Goal: Task Accomplishment & Management: Manage account settings

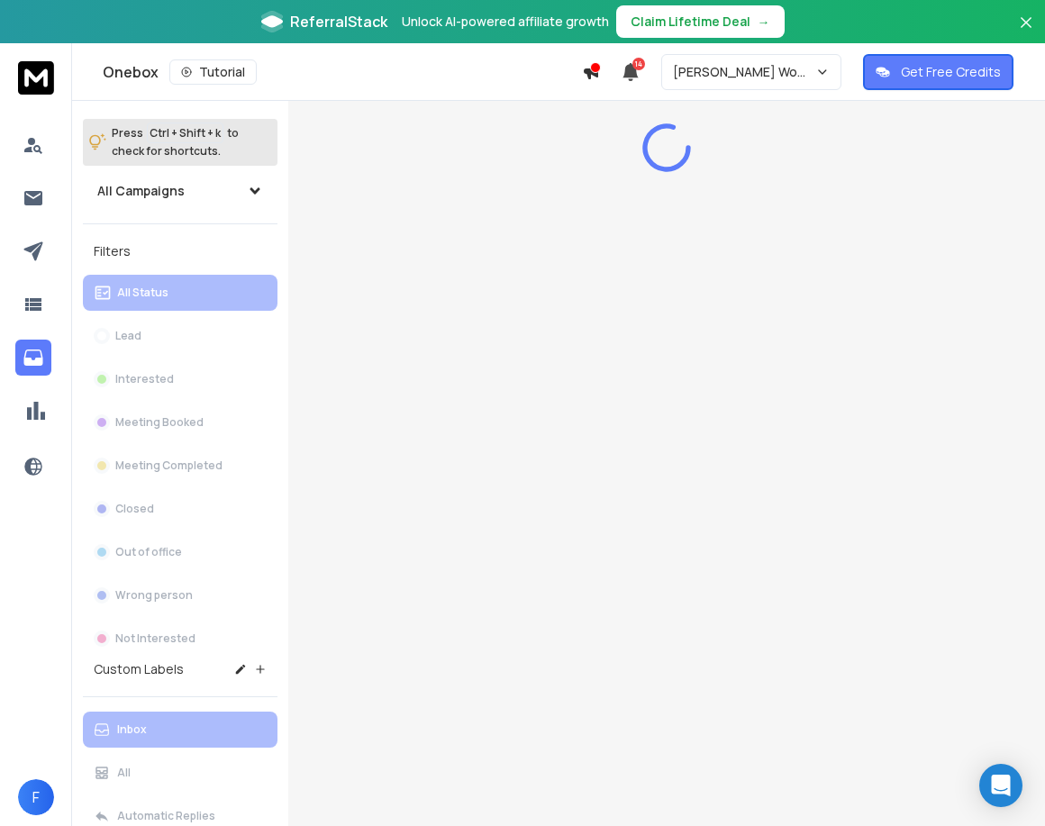
click at [169, 389] on div "All Status Lead Interested Meeting Booked Meeting Completed Closed Out of offic…" at bounding box center [180, 466] width 195 height 382
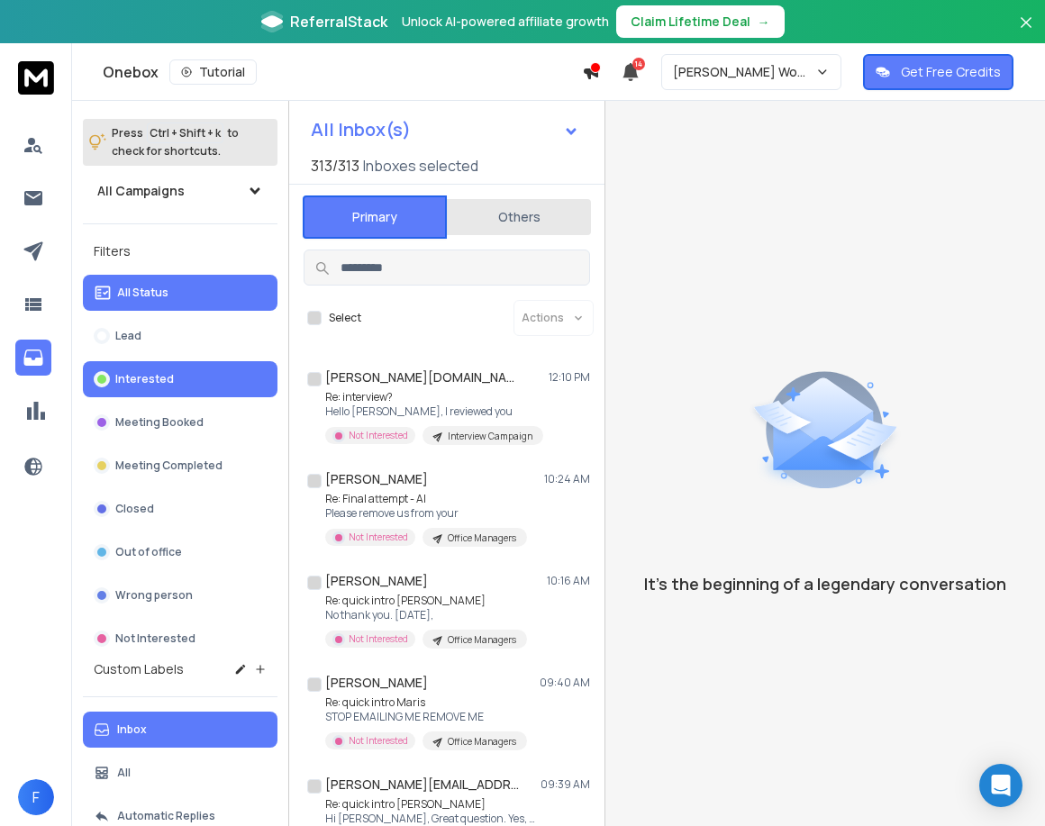
click at [159, 389] on button "Interested" at bounding box center [180, 379] width 195 height 36
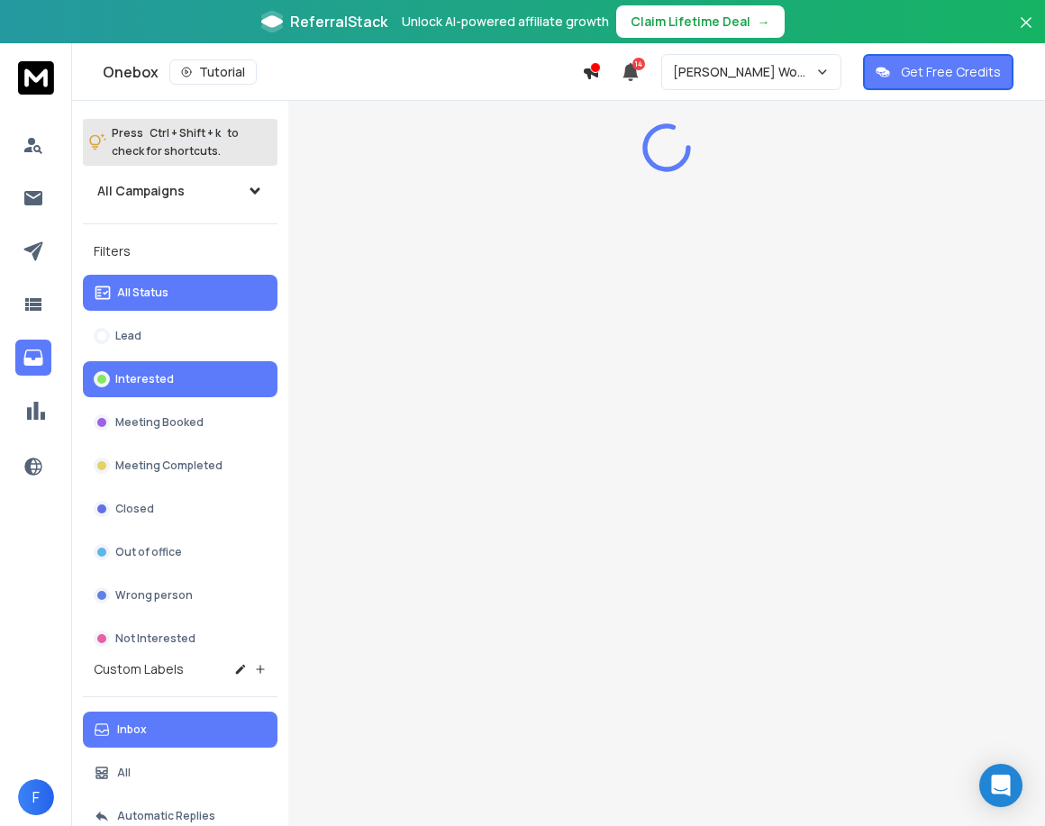
click at [167, 389] on button "Interested" at bounding box center [180, 379] width 195 height 36
click at [159, 383] on p "Interested" at bounding box center [144, 379] width 59 height 14
click at [148, 393] on button "Interested" at bounding box center [180, 379] width 195 height 36
click at [177, 373] on button "Interested" at bounding box center [180, 379] width 195 height 36
click at [124, 394] on button "Interested" at bounding box center [180, 379] width 195 height 36
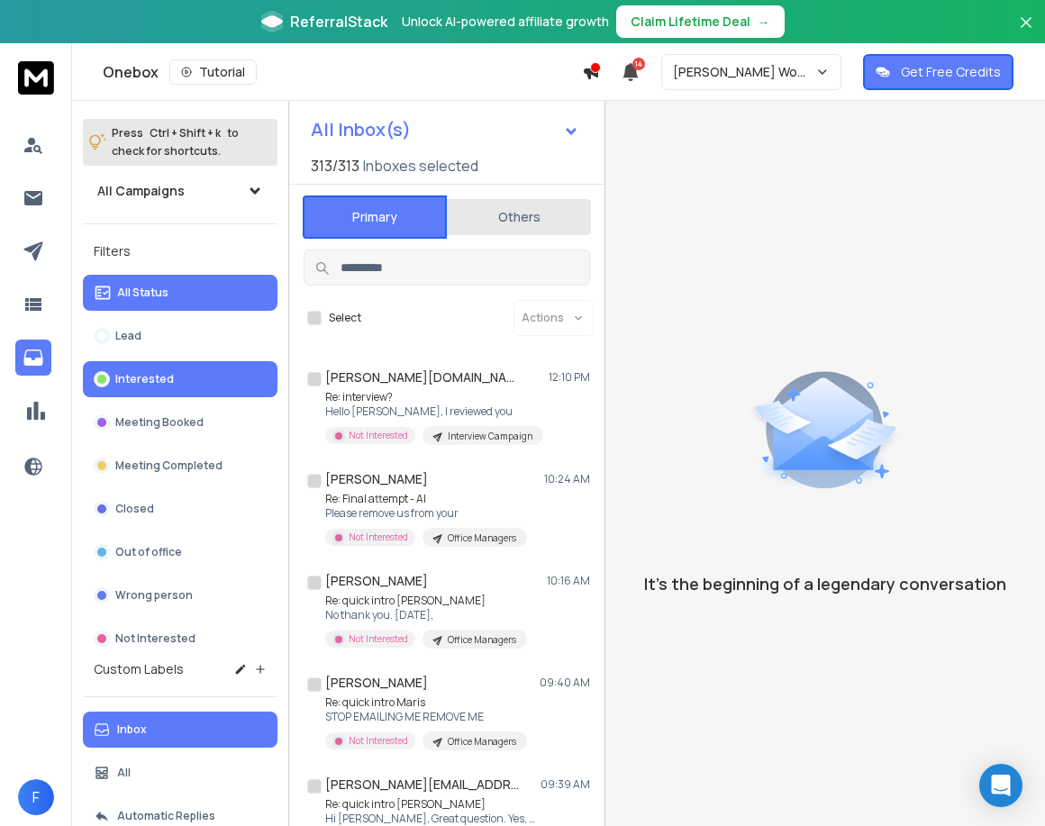
click at [204, 378] on button "Interested" at bounding box center [180, 379] width 195 height 36
click at [134, 378] on p "Interested" at bounding box center [144, 379] width 59 height 14
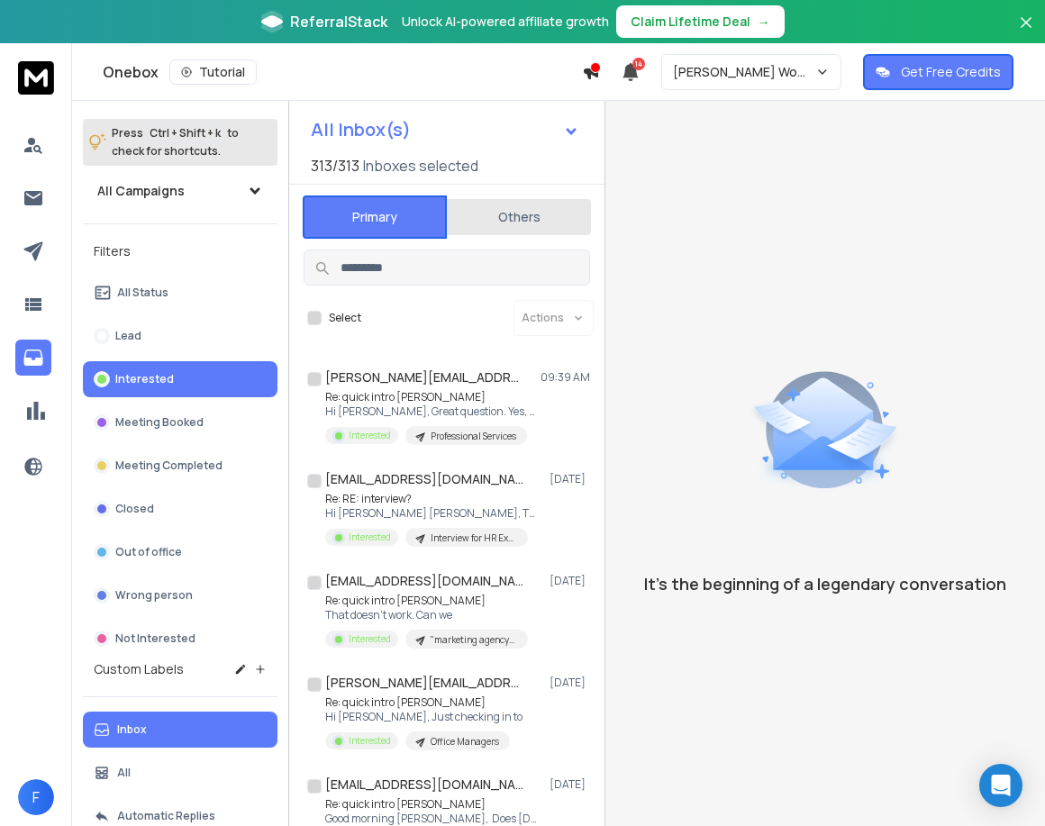
scroll to position [257, 0]
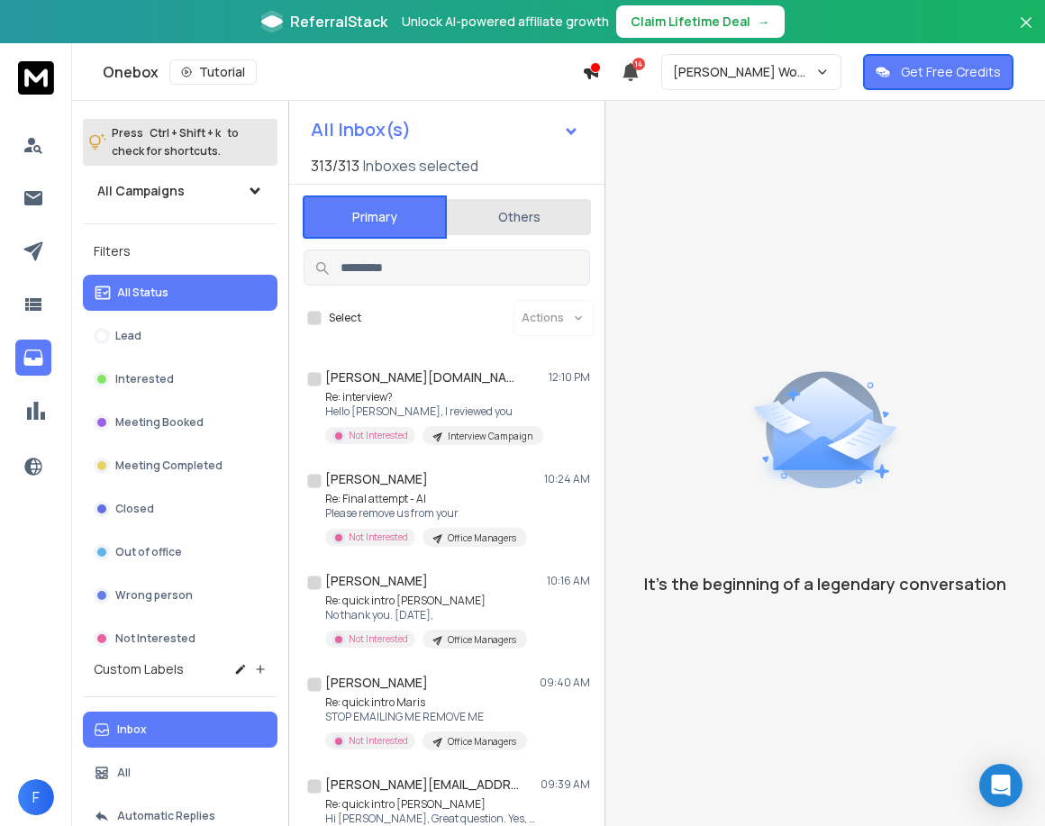
click at [104, 387] on button "Interested" at bounding box center [180, 379] width 195 height 36
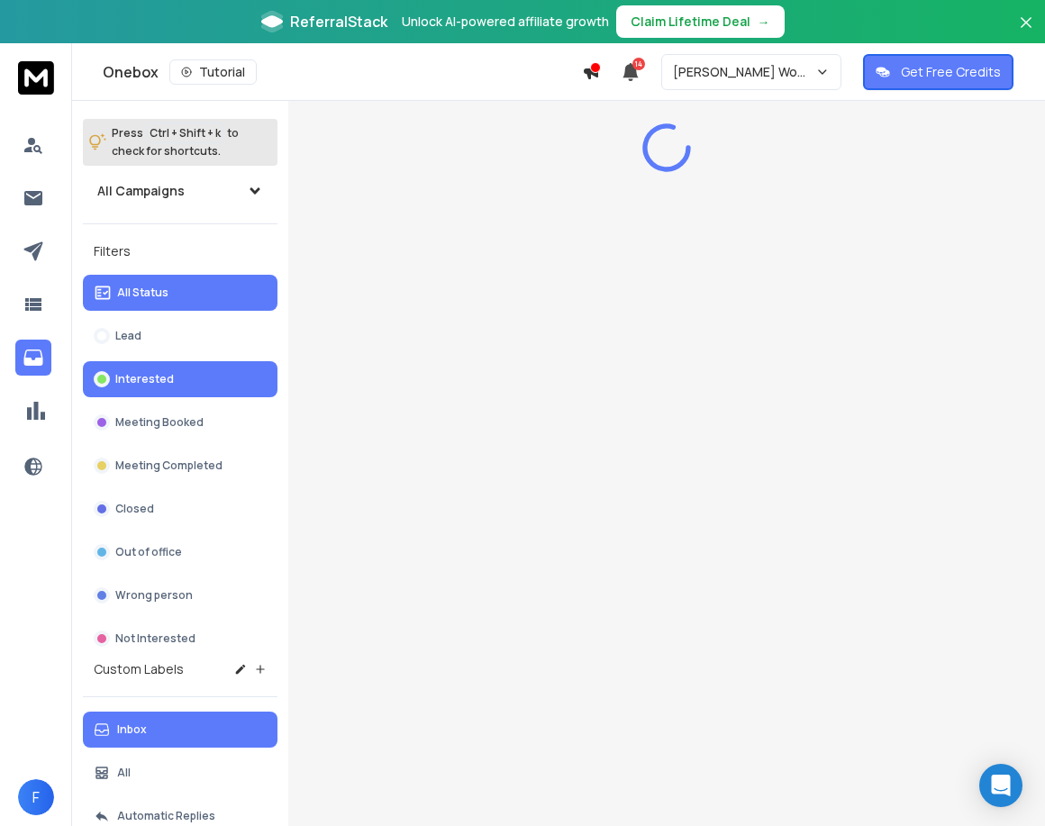
click at [116, 365] on button "Interested" at bounding box center [180, 379] width 195 height 36
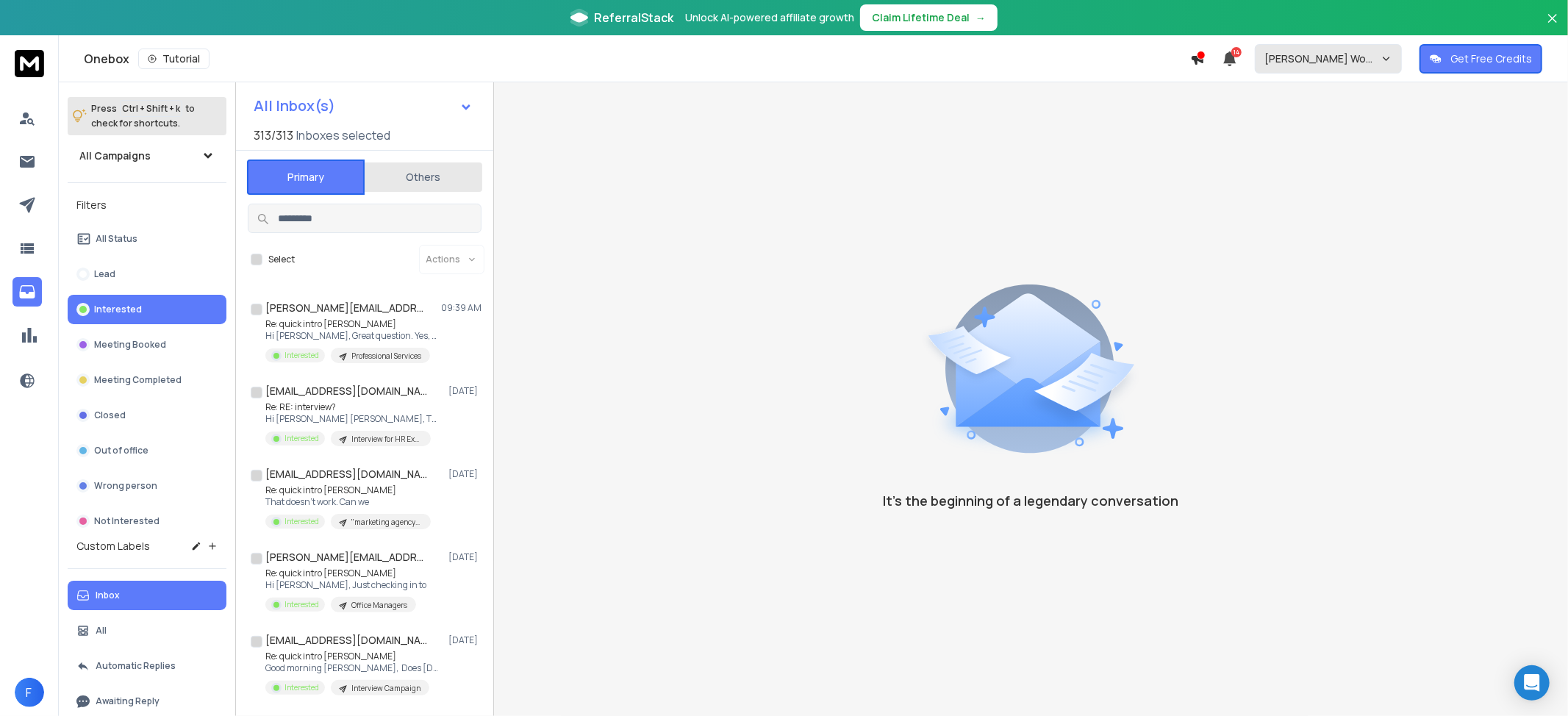
click at [852, 60] on p "[PERSON_NAME] Workspace" at bounding box center [1322, 59] width 116 height 15
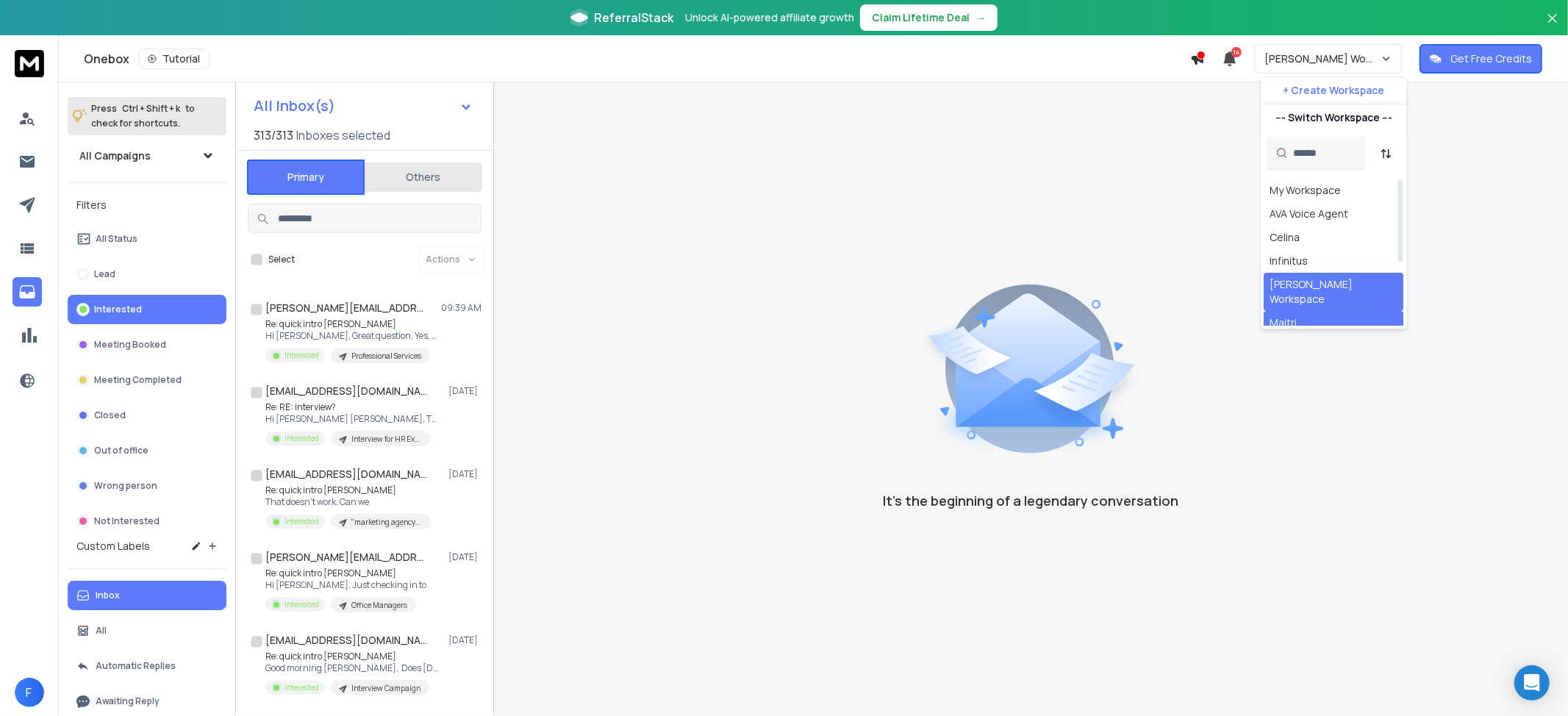
click at [852, 315] on div "Maitri" at bounding box center [1283, 322] width 27 height 15
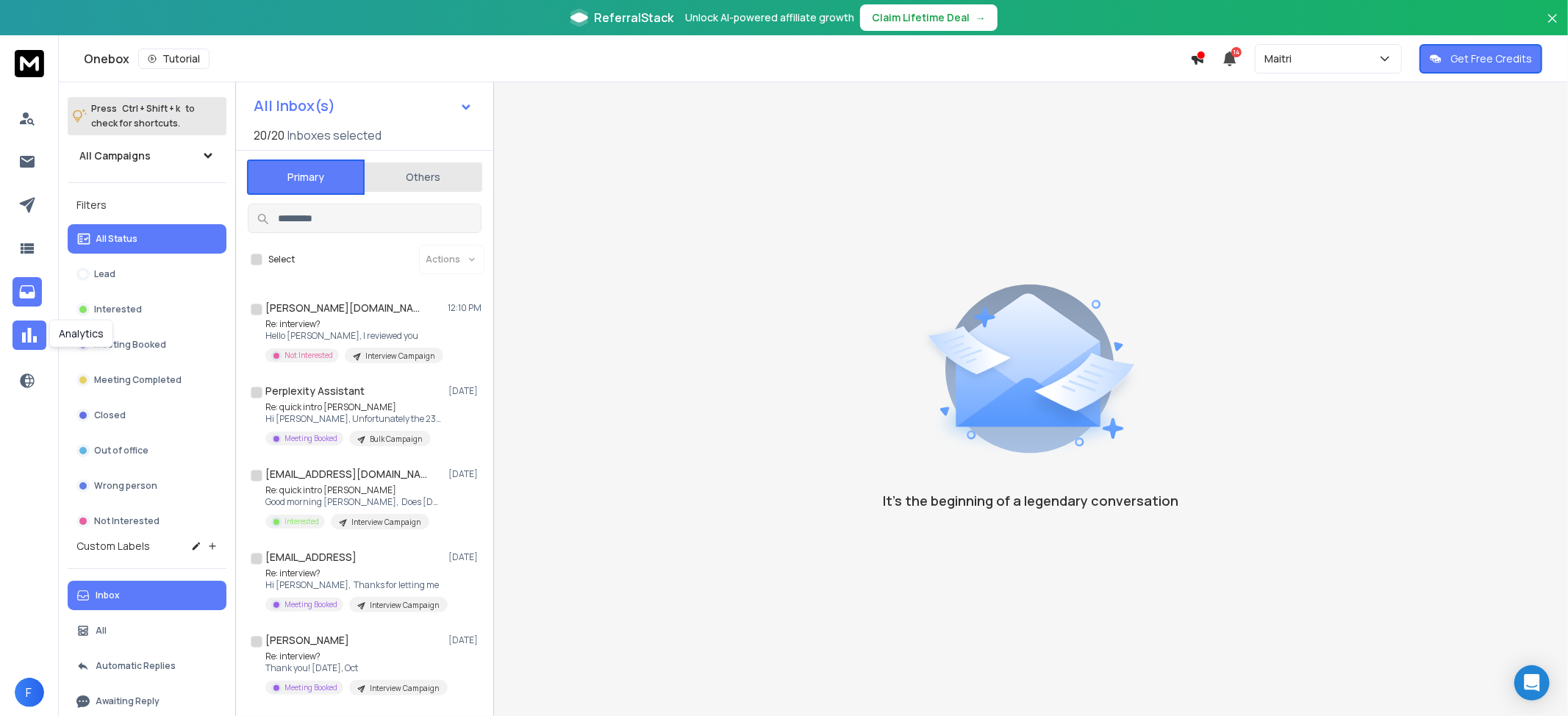
click at [25, 331] on icon at bounding box center [29, 335] width 22 height 22
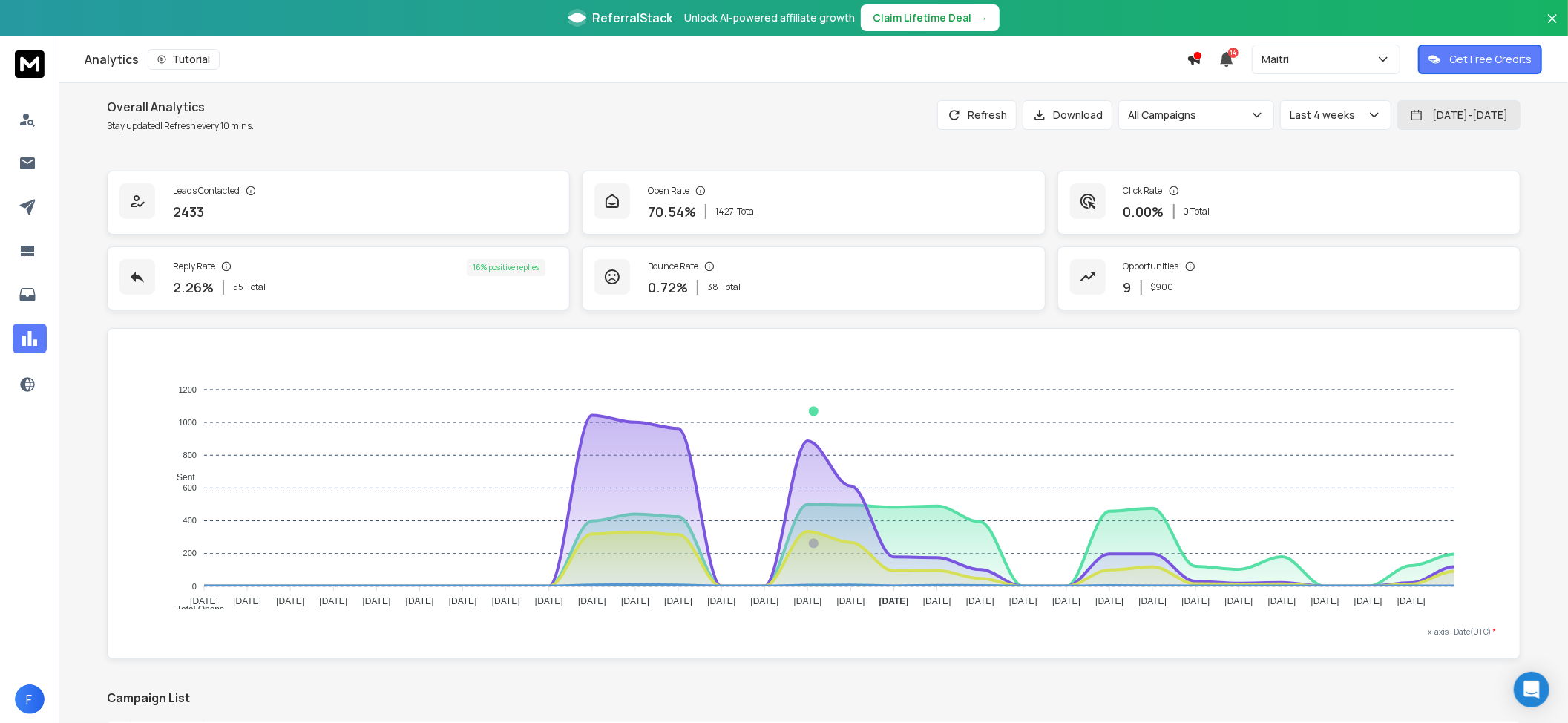
click at [1434, 107] on button "15 Sep 2025 - 14 Oct 2025" at bounding box center [1459, 115] width 124 height 30
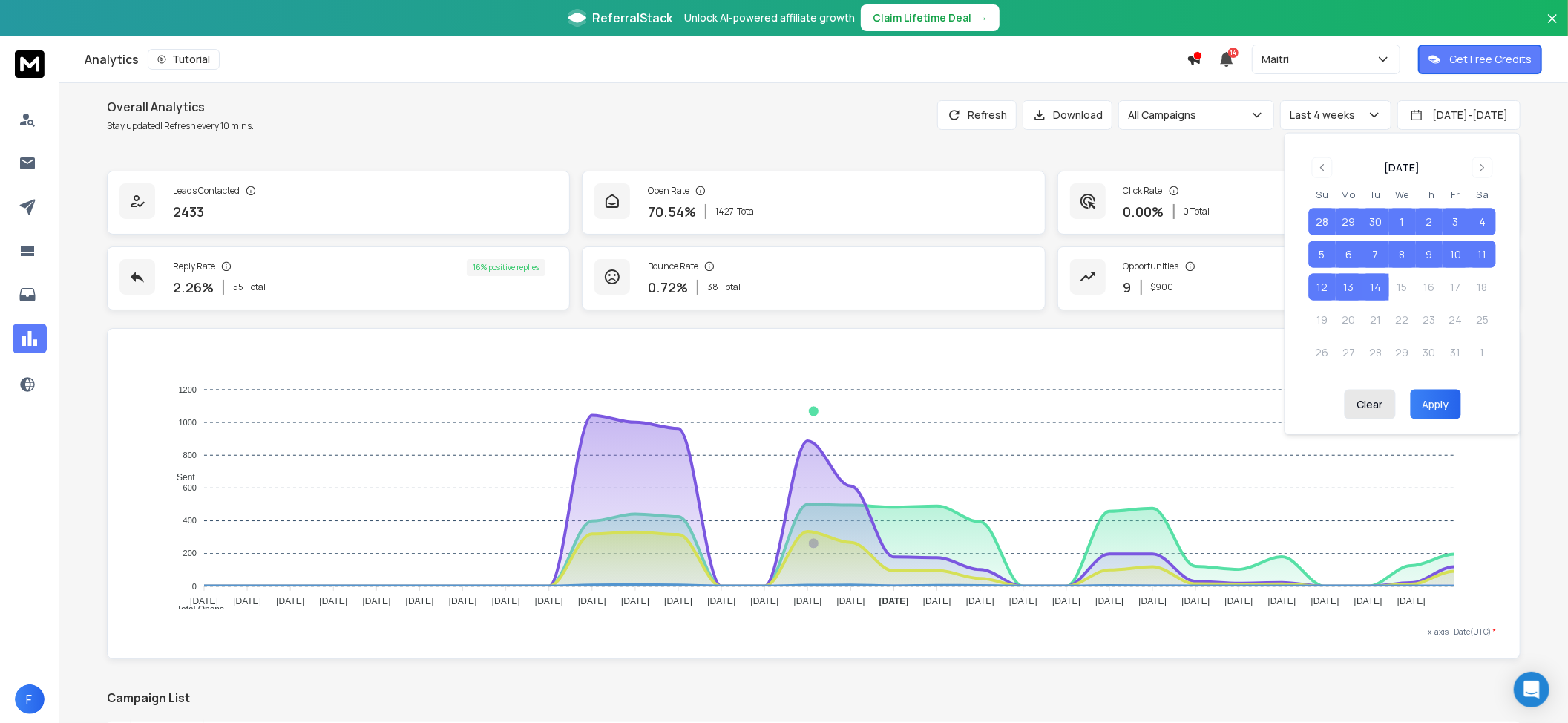
click at [1358, 407] on button "Clear" at bounding box center [1369, 405] width 51 height 30
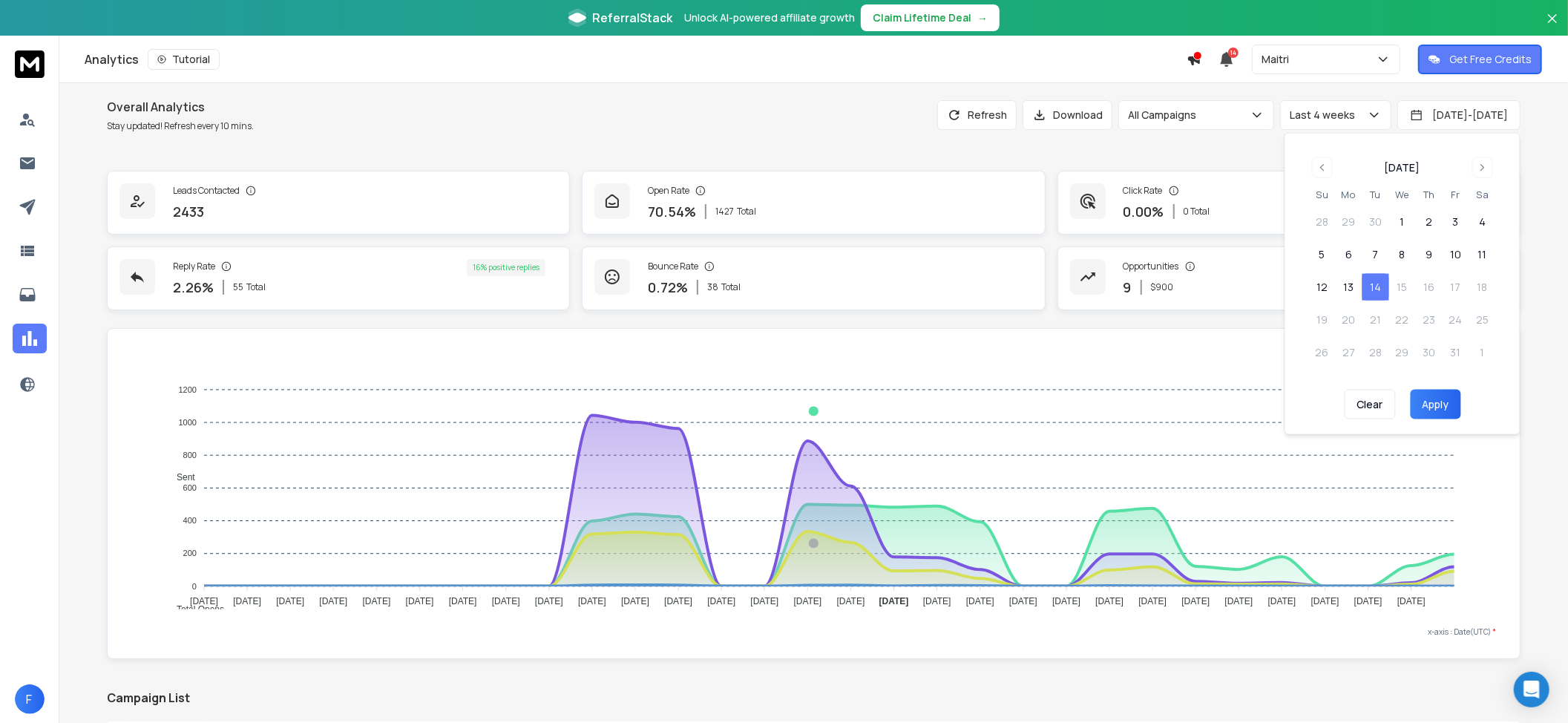
click at [1447, 413] on button "Apply" at bounding box center [1435, 405] width 50 height 30
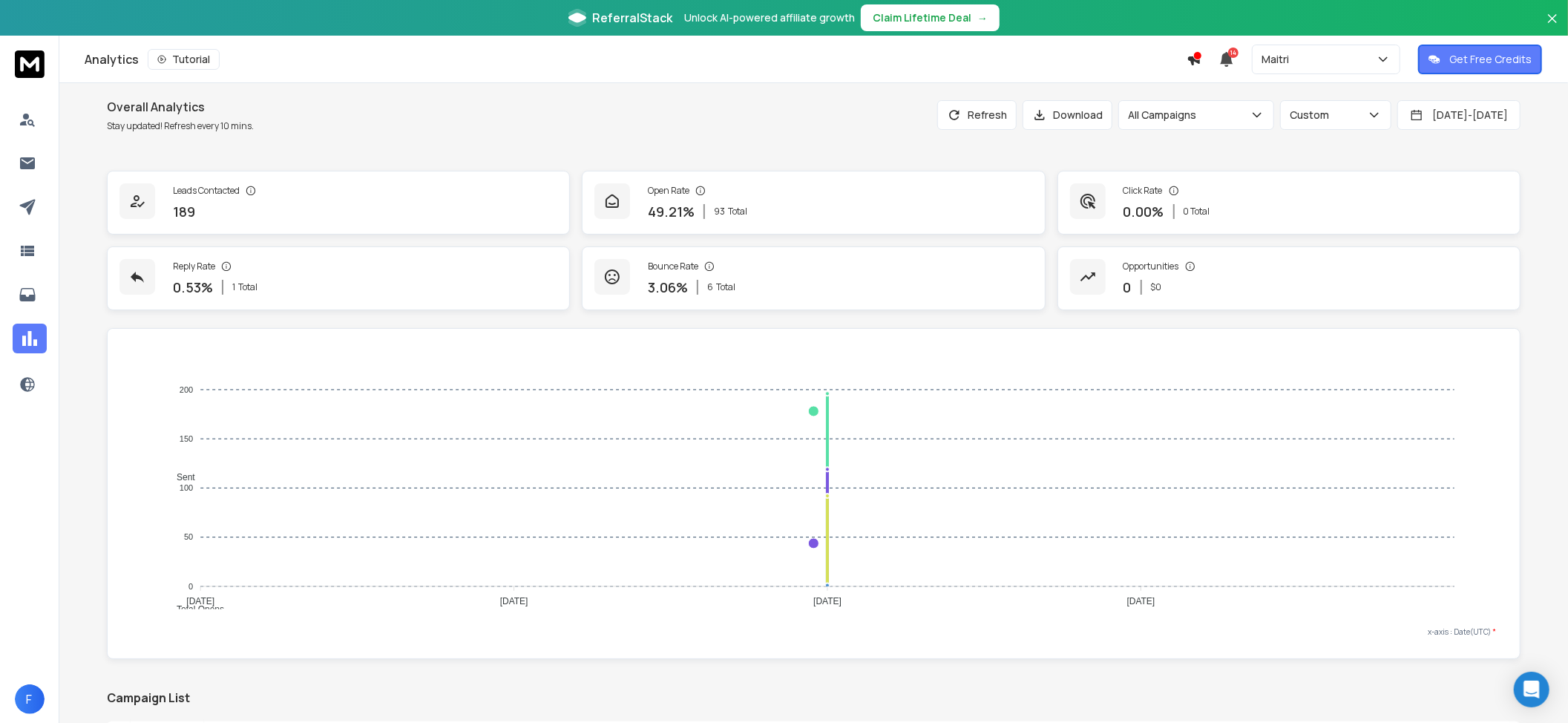
click at [253, 289] on span "Total" at bounding box center [247, 287] width 19 height 12
click at [35, 295] on icon at bounding box center [28, 295] width 18 height 18
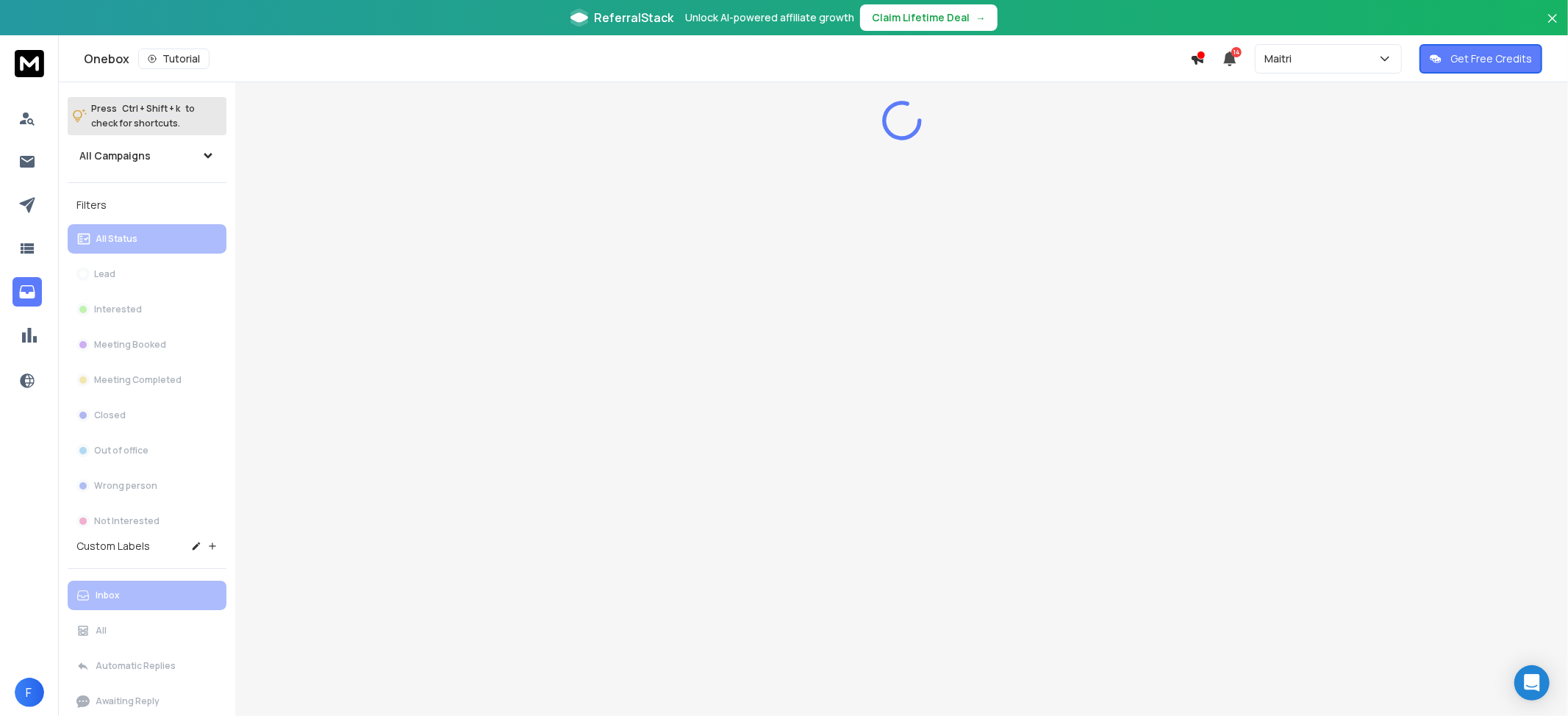
click at [151, 307] on div "All Status Lead Interested Meeting Booked Meeting Completed Closed Out of offic…" at bounding box center [147, 380] width 159 height 312
click at [122, 307] on div "All Status Lead Interested Meeting Booked Meeting Completed Closed Out of offic…" at bounding box center [147, 380] width 159 height 312
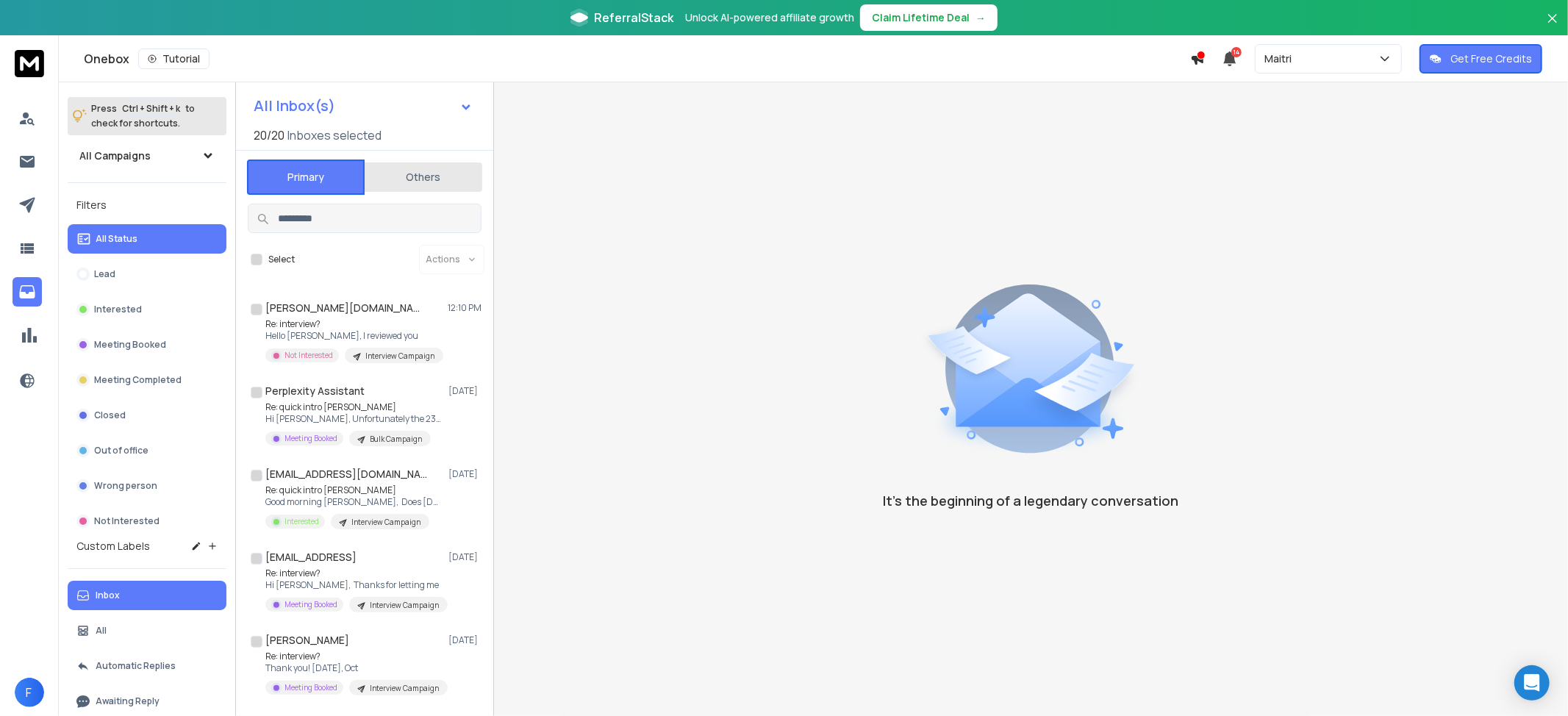
click at [122, 307] on p "Interested" at bounding box center [118, 309] width 48 height 11
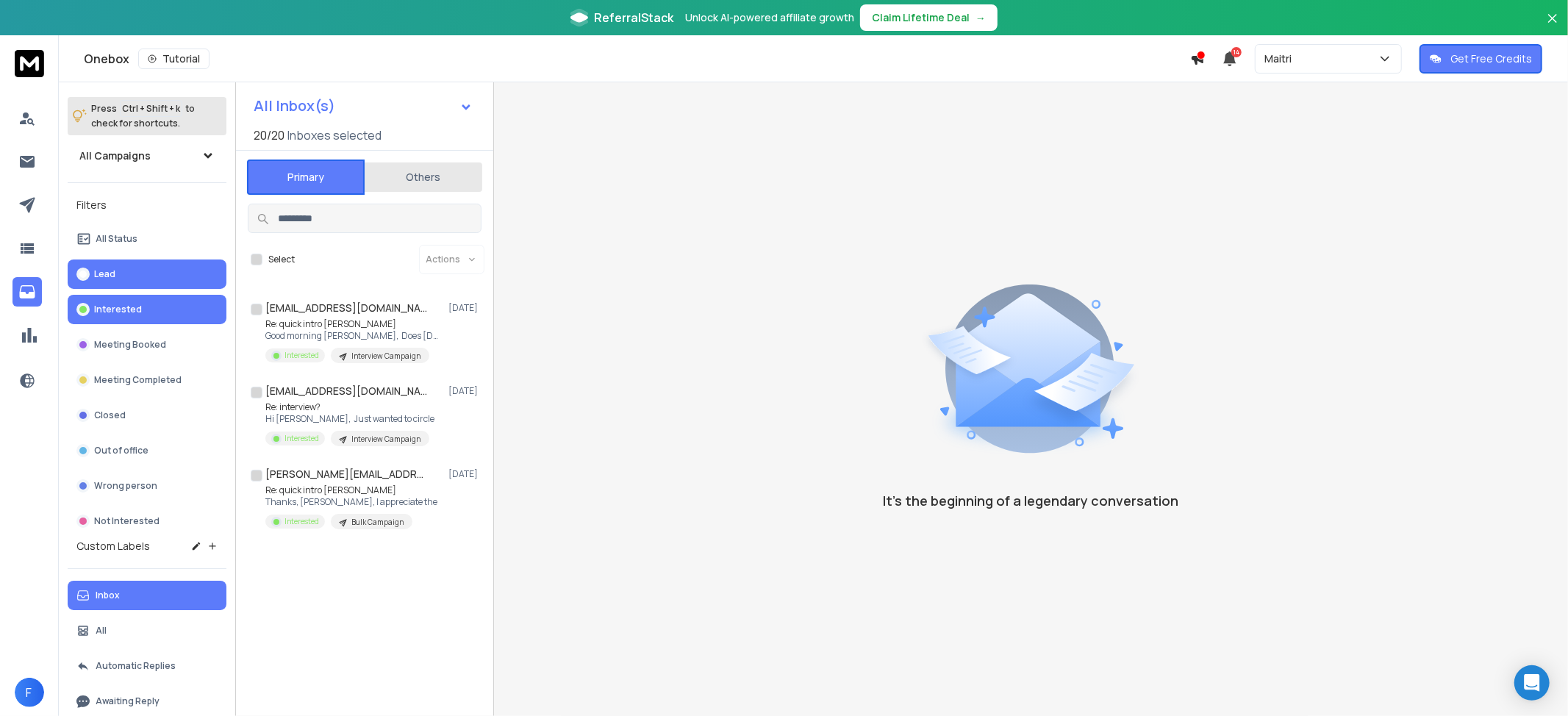
click at [122, 260] on button "Lead" at bounding box center [147, 274] width 159 height 29
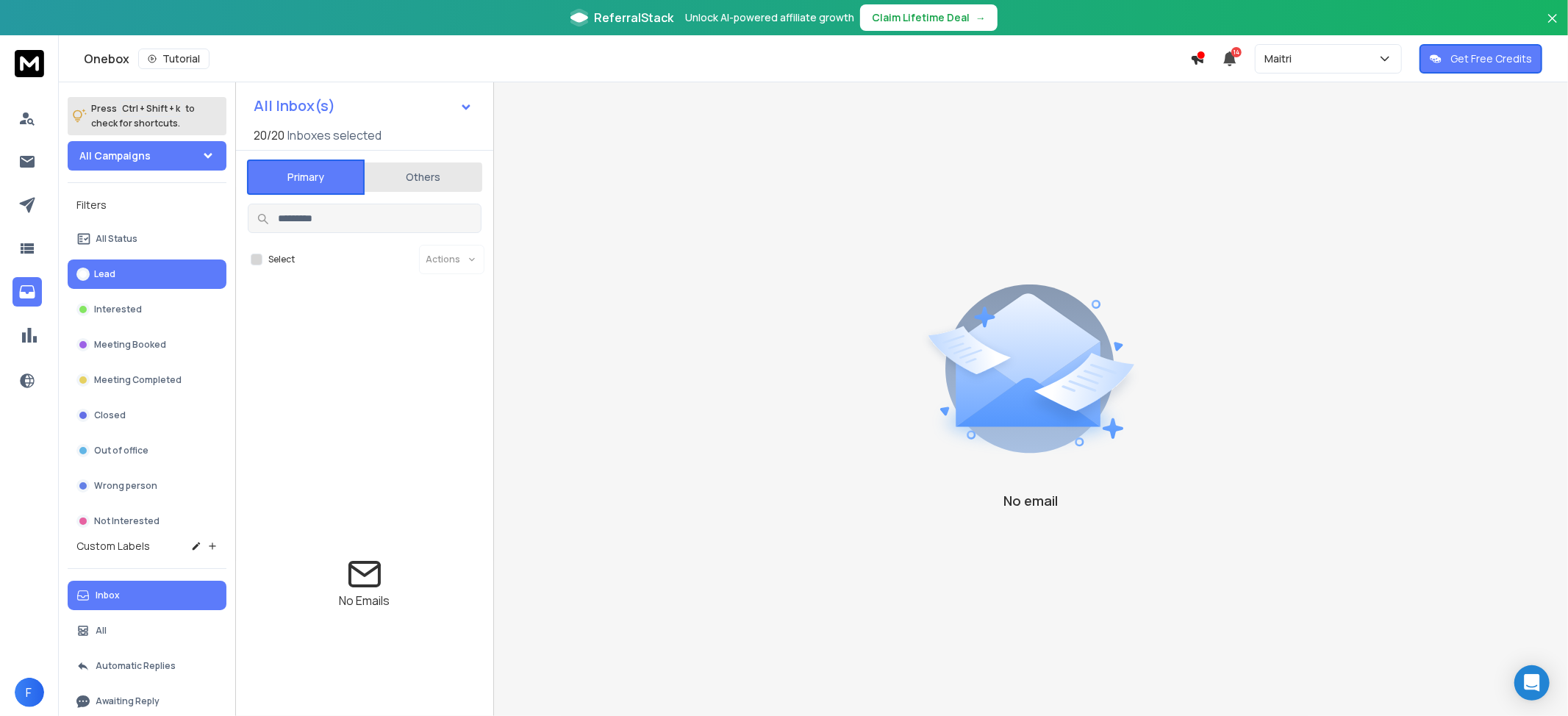
click at [125, 159] on h1 "All Campaigns" at bounding box center [114, 156] width 71 height 15
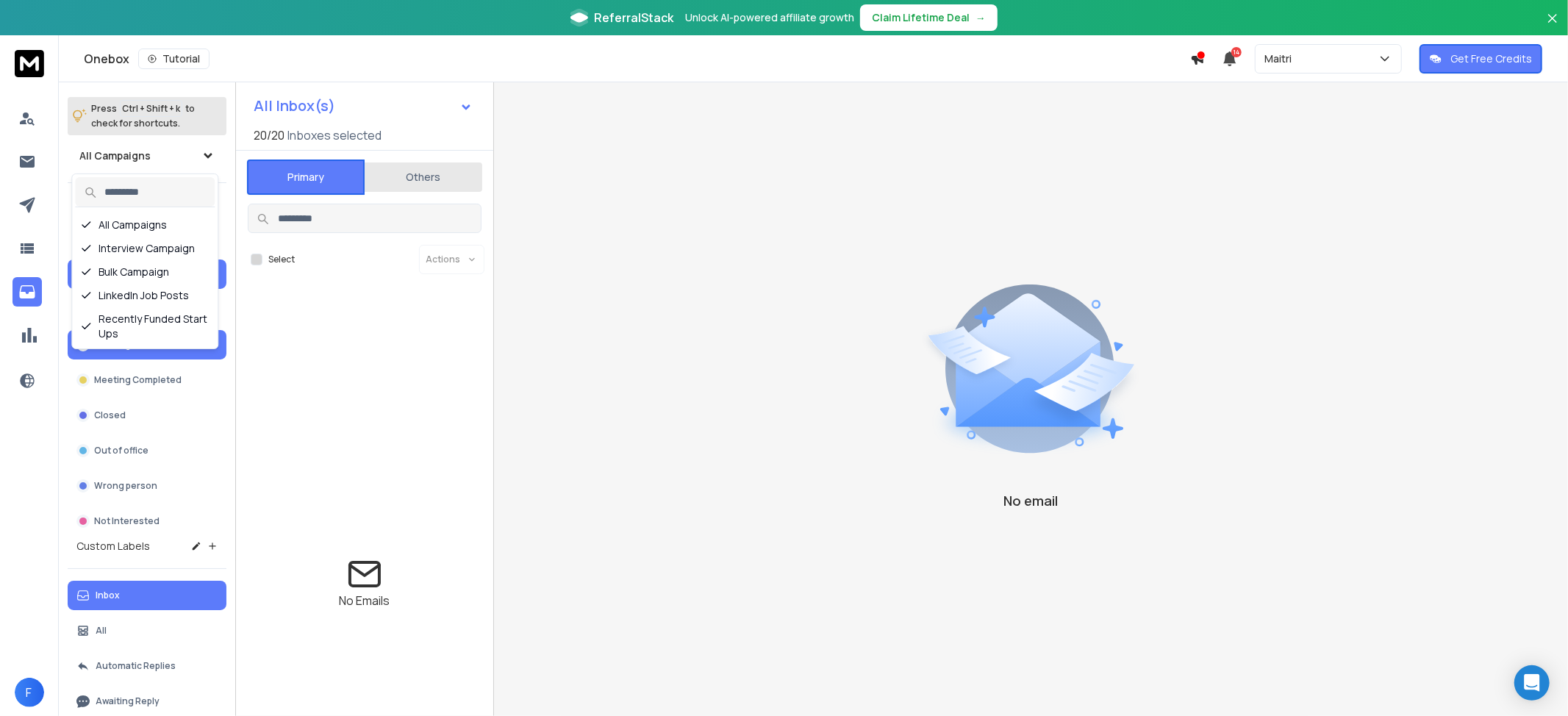
drag, startPoint x: 15, startPoint y: 483, endPoint x: 118, endPoint y: 345, distance: 172.2
click at [13, 484] on div "F" at bounding box center [29, 378] width 59 height 687
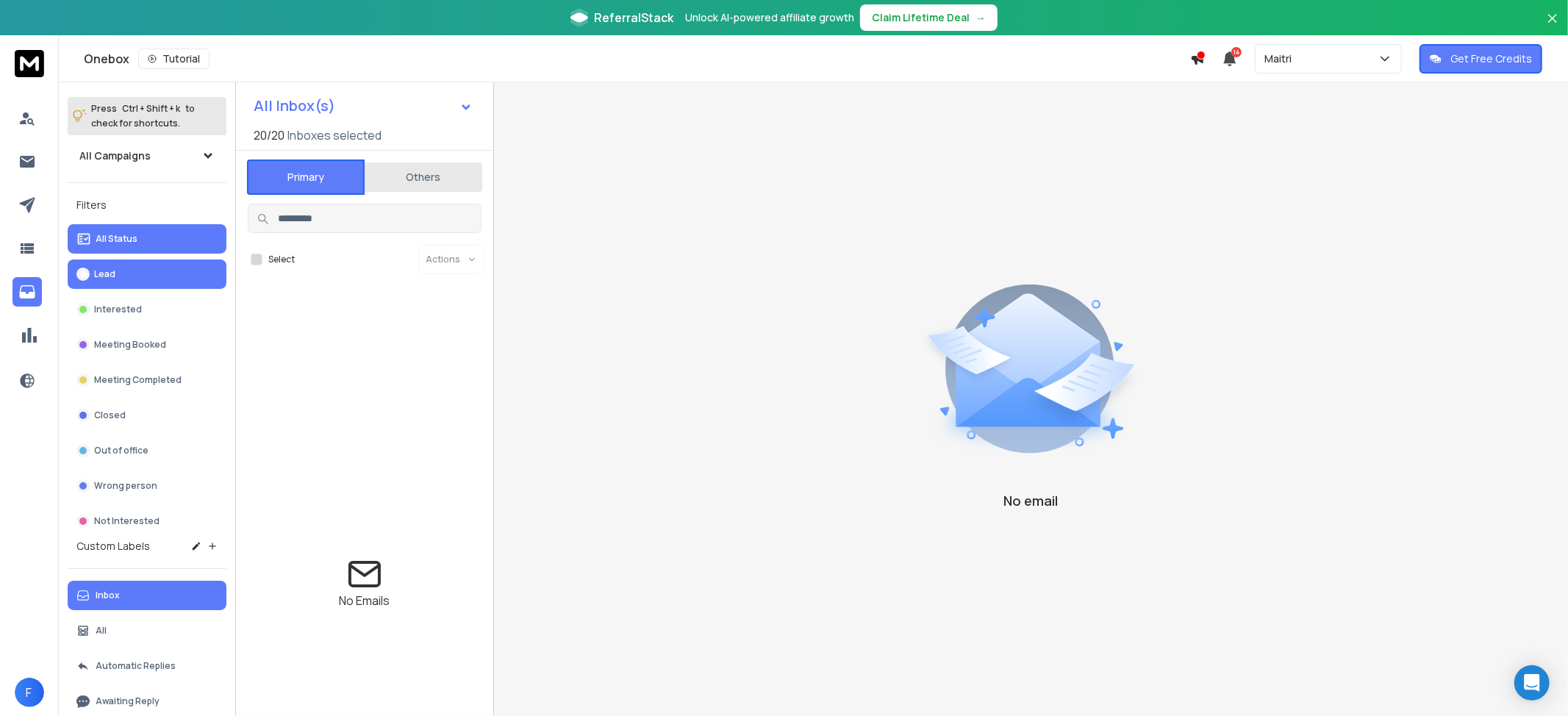
click at [150, 250] on button "All Status" at bounding box center [147, 239] width 159 height 29
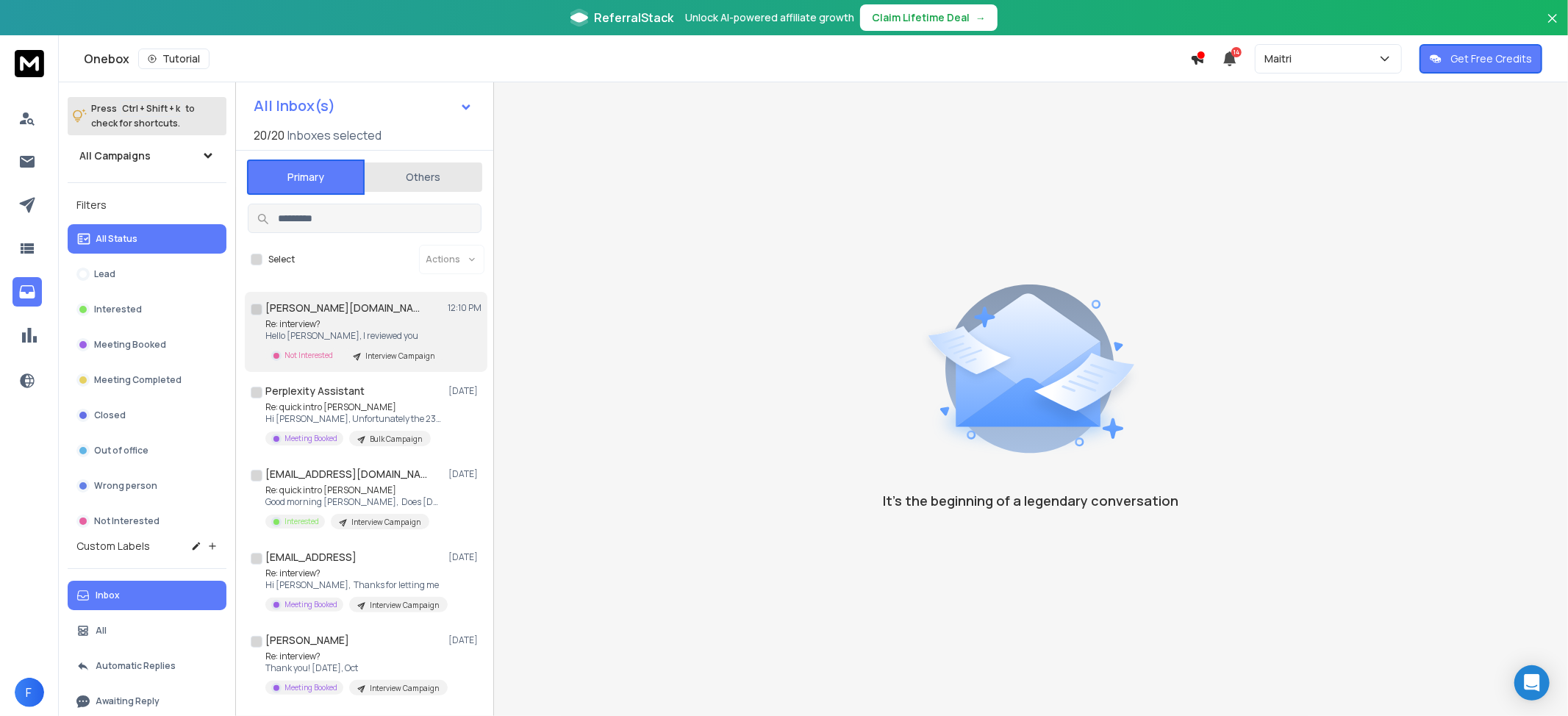
click at [404, 325] on p "Re: interview?" at bounding box center [353, 324] width 176 height 11
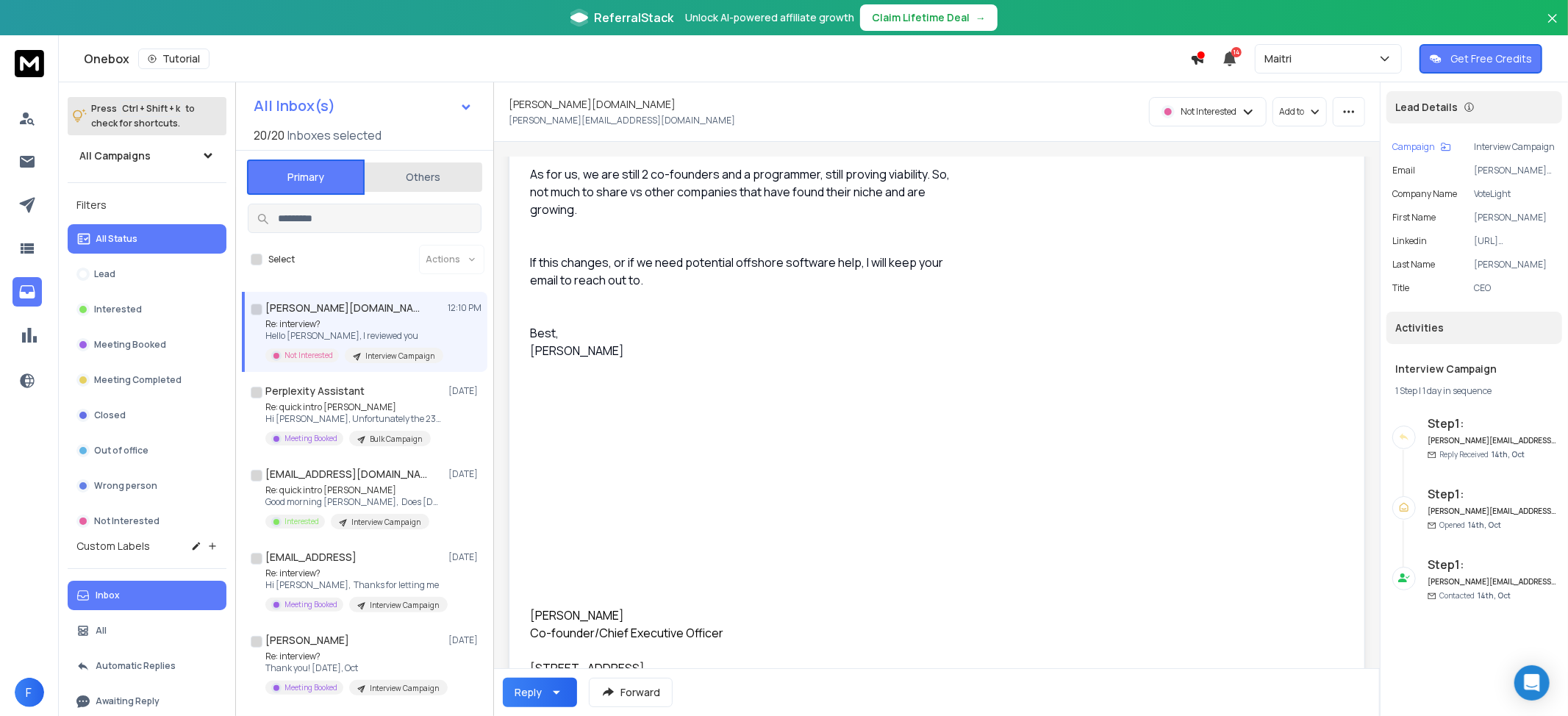
scroll to position [294, 0]
click at [1313, 57] on div "Maitri" at bounding box center [1328, 59] width 128 height 15
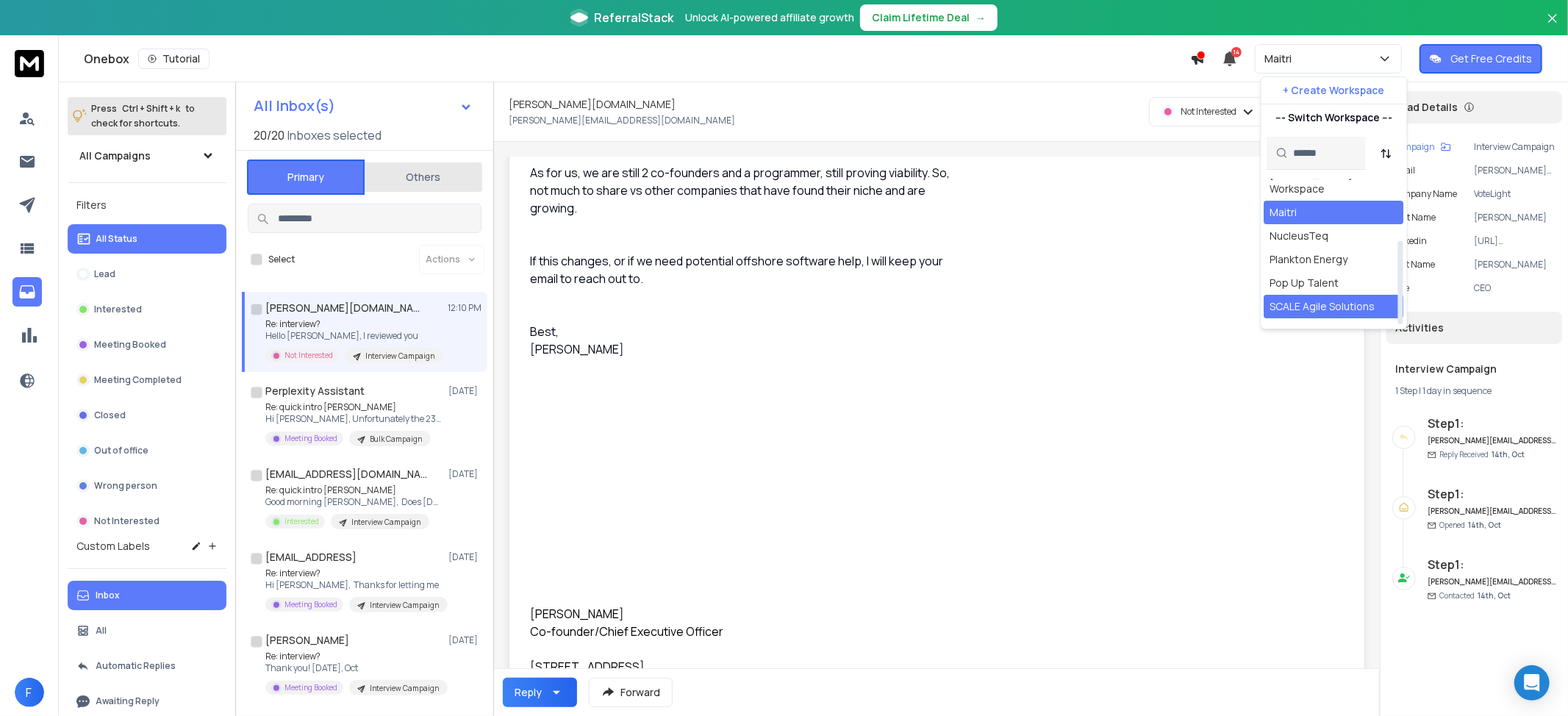
scroll to position [112, 0]
drag, startPoint x: 1315, startPoint y: 242, endPoint x: 1308, endPoint y: 220, distance: 23.1
click at [1308, 214] on div "My Workspace AVA Voice Agent Celina Infinitus Lucas's Workspace Maitri NucleusT…" at bounding box center [1334, 140] width 140 height 147
click at [1308, 227] on div "NucleusTeq" at bounding box center [1299, 234] width 59 height 15
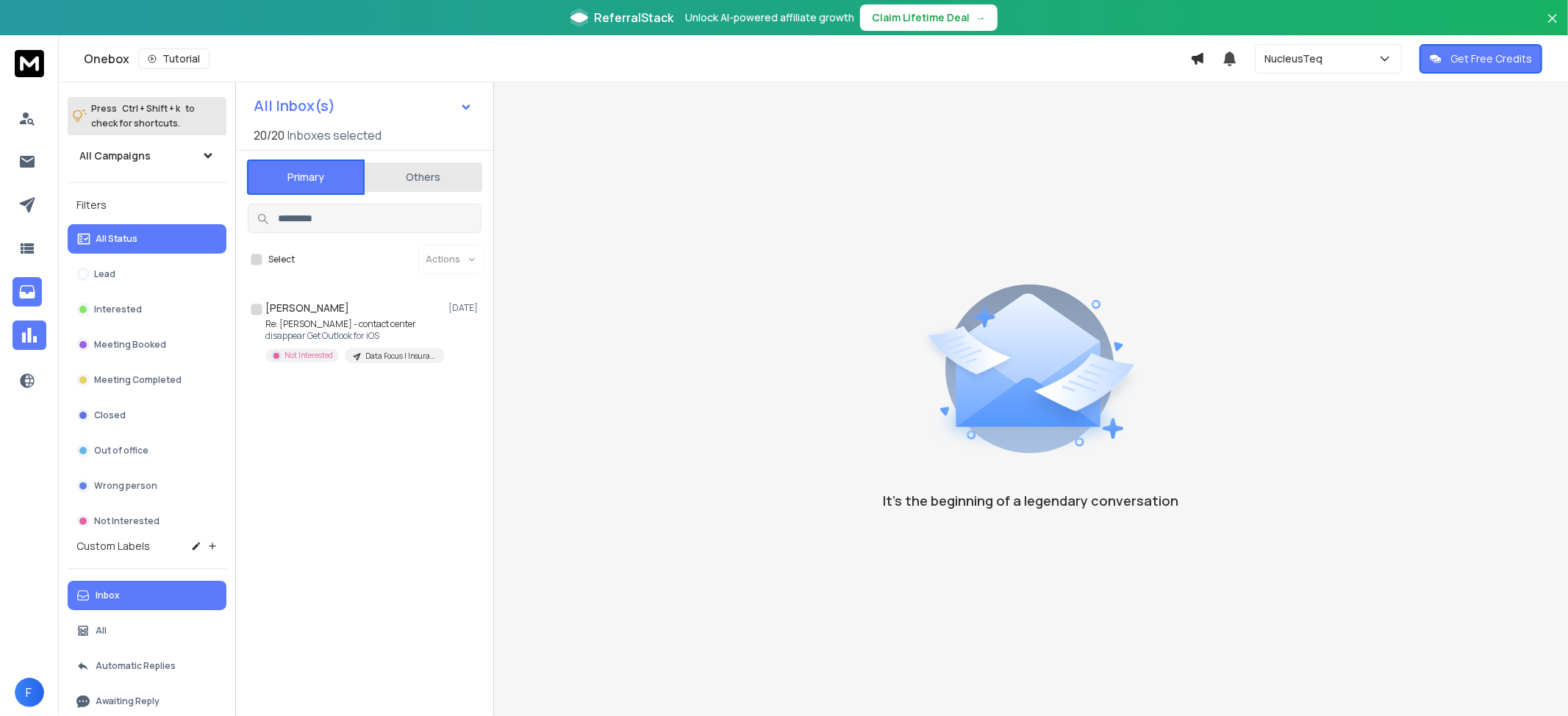
click at [19, 333] on icon at bounding box center [29, 335] width 22 height 22
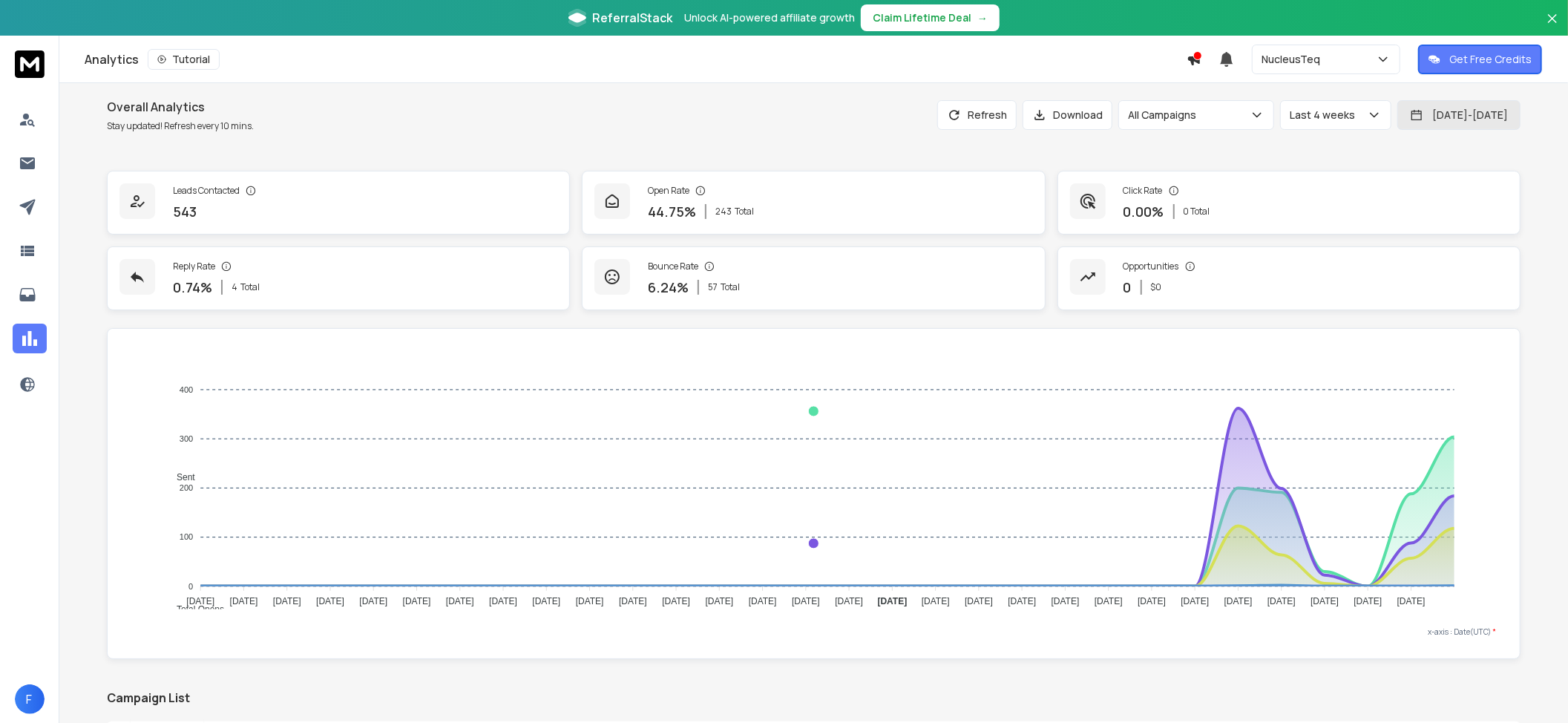
click at [1441, 124] on button "15 Sep 2025 - 14 Oct 2025" at bounding box center [1459, 115] width 124 height 30
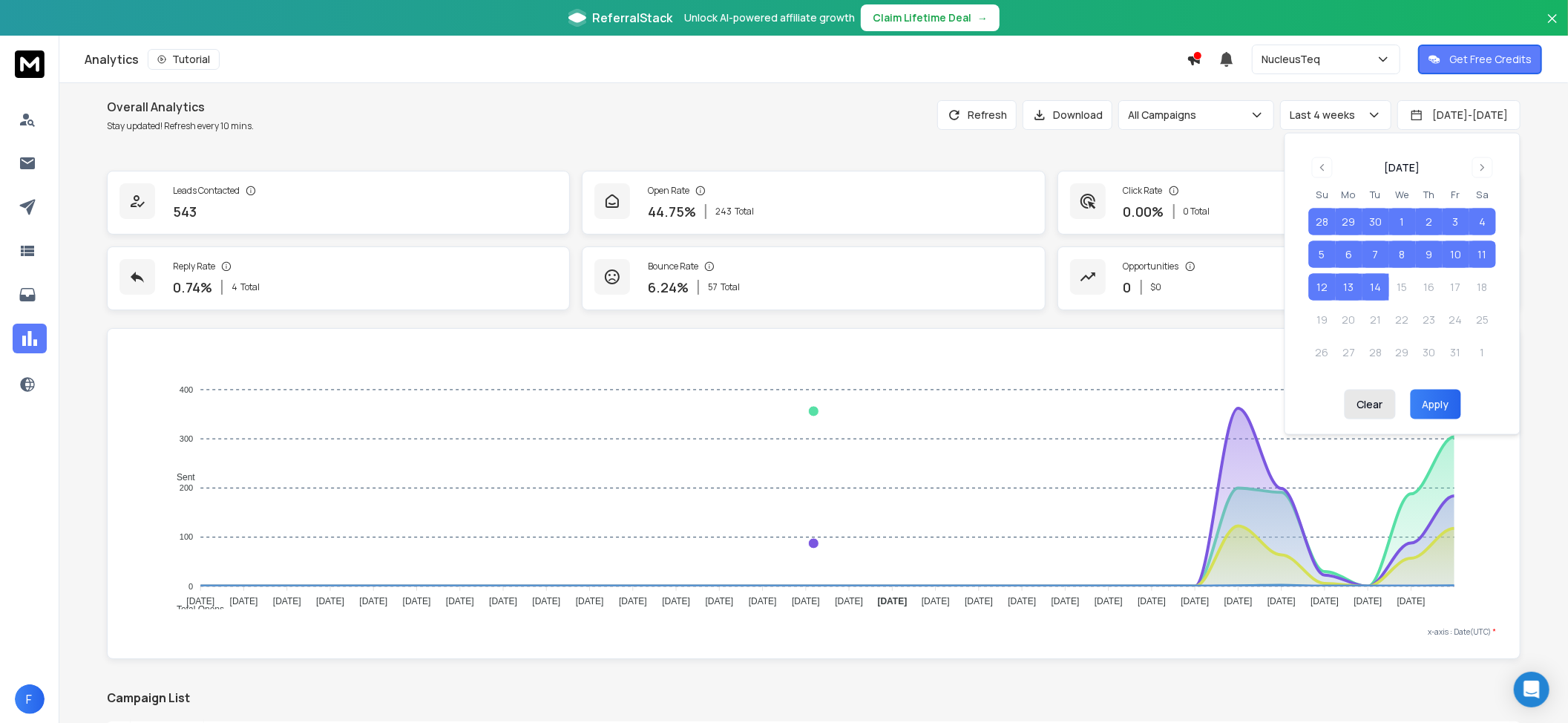
click at [1367, 392] on button "Clear" at bounding box center [1369, 405] width 51 height 30
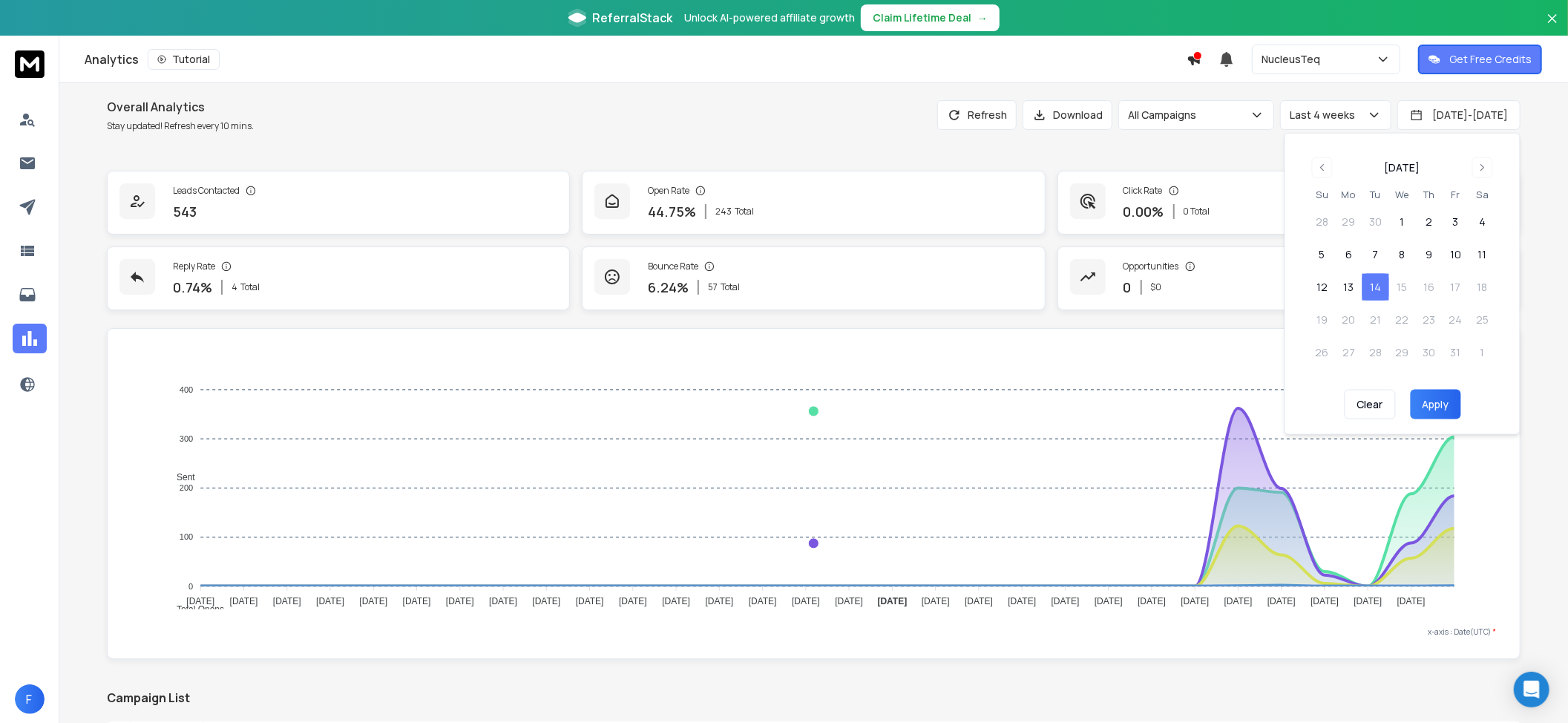
click at [1439, 407] on button "Apply" at bounding box center [1435, 405] width 50 height 30
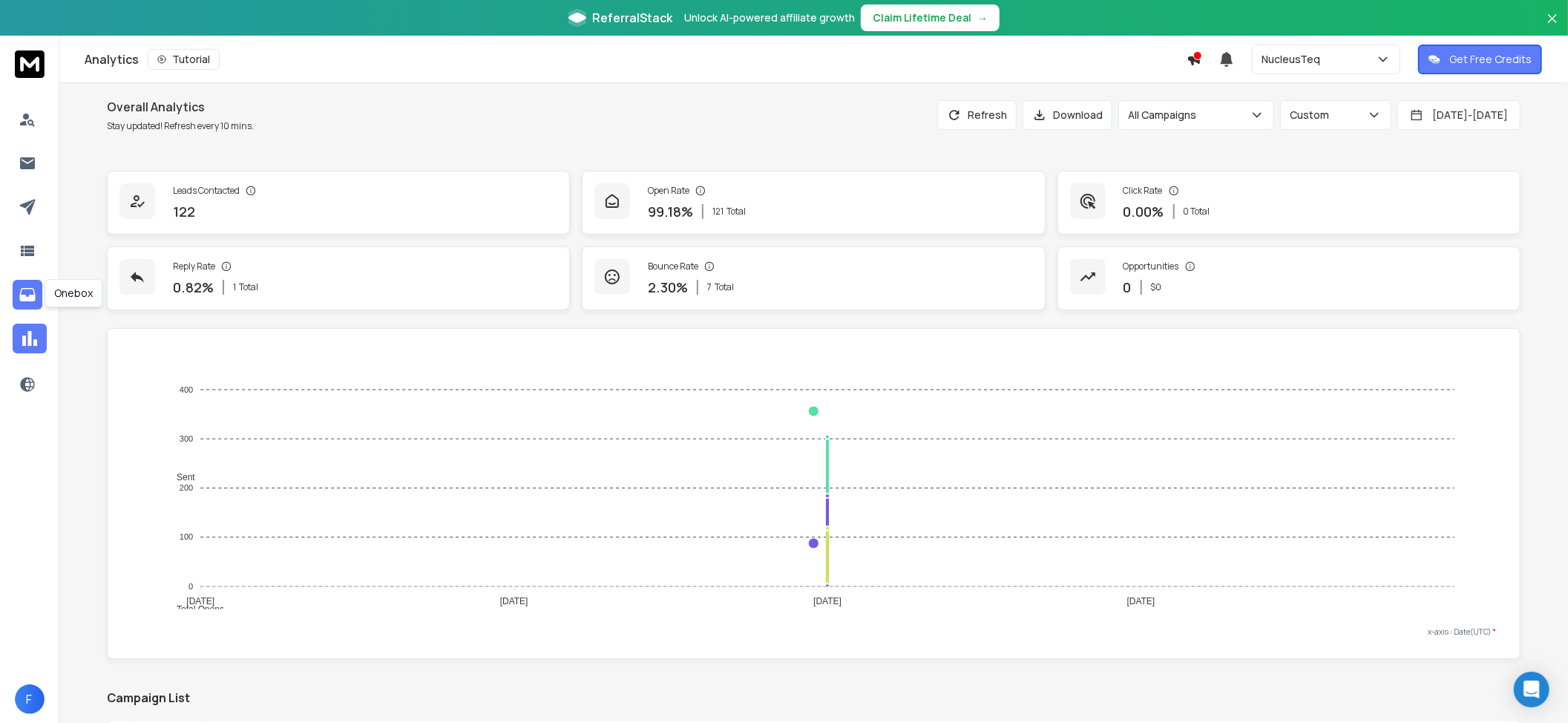
click at [30, 293] on icon at bounding box center [28, 295] width 18 height 18
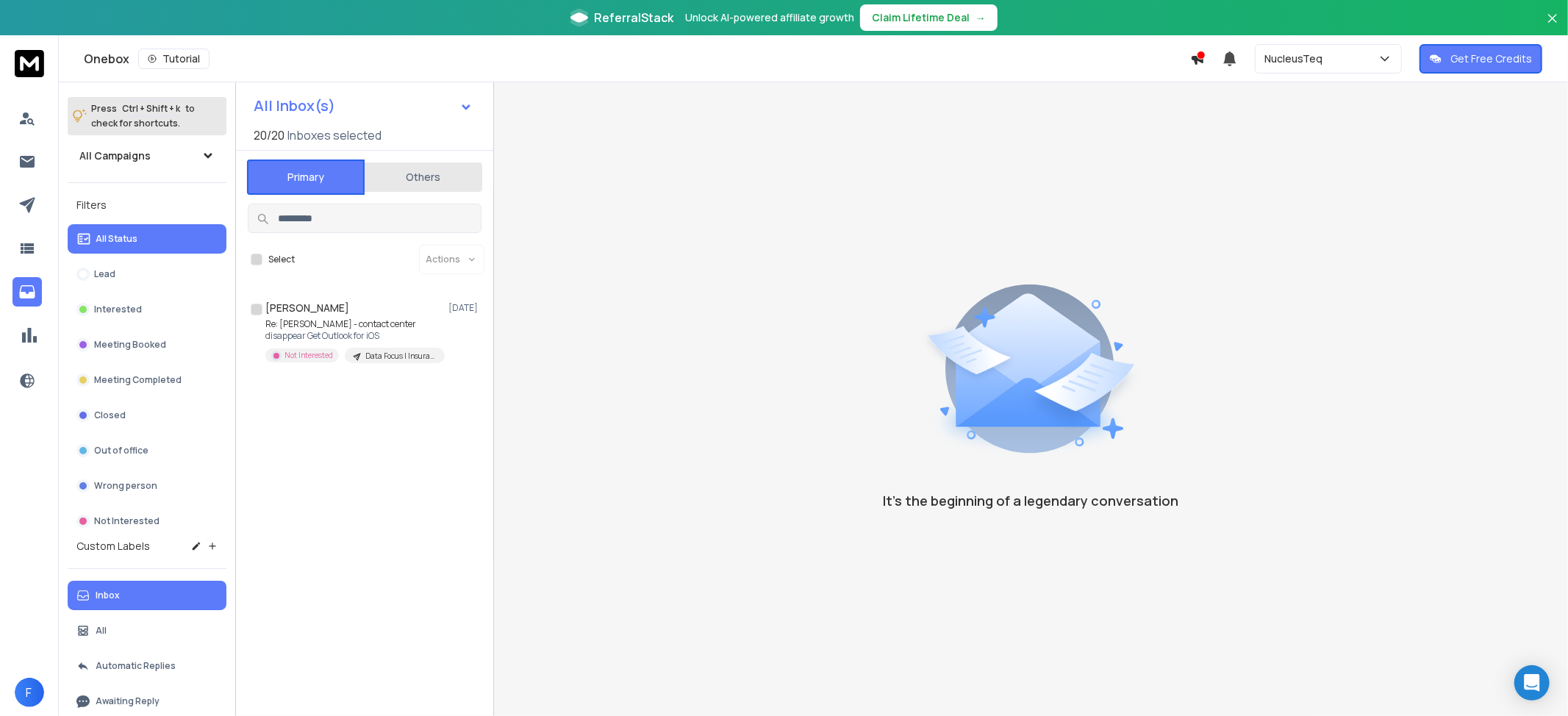
click at [149, 239] on button "All Status" at bounding box center [147, 239] width 159 height 29
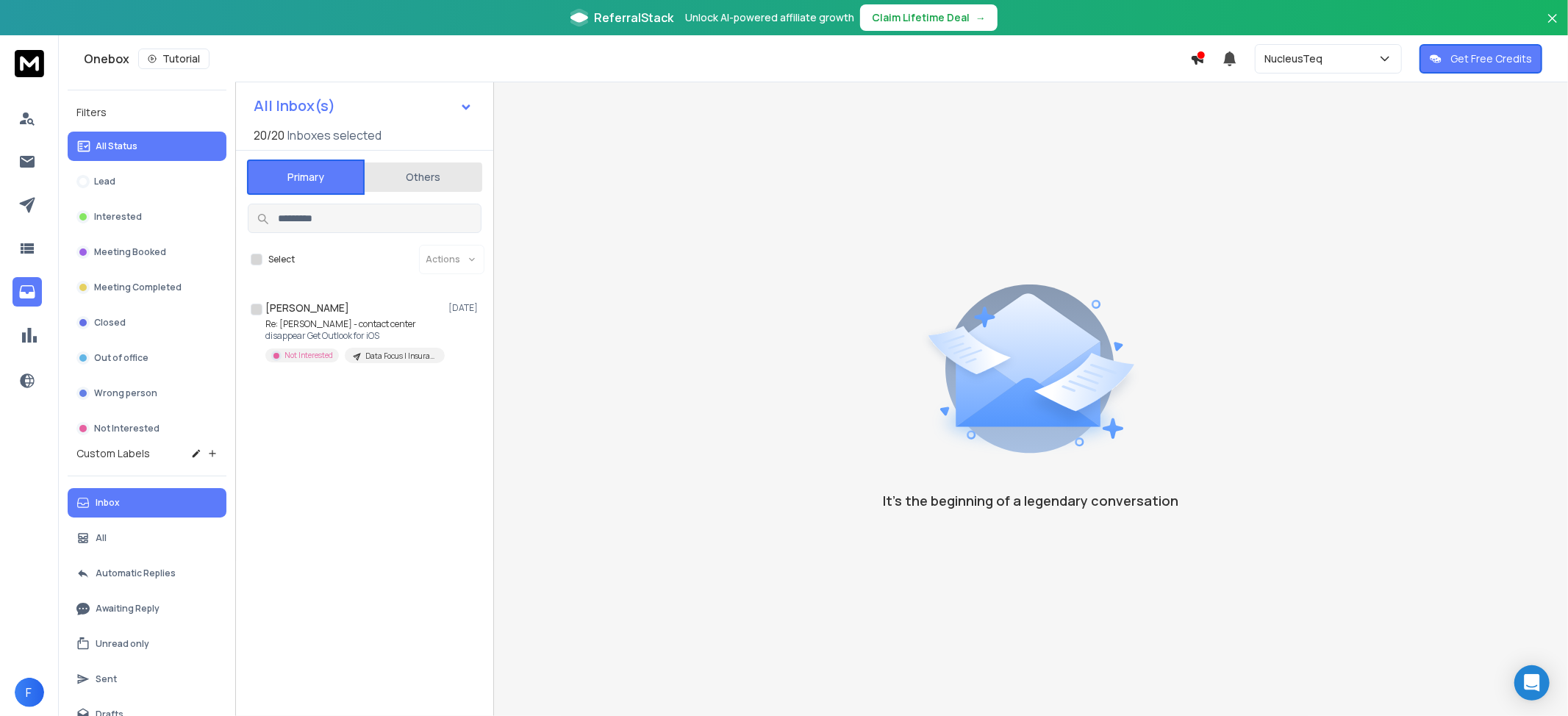
scroll to position [98, 0]
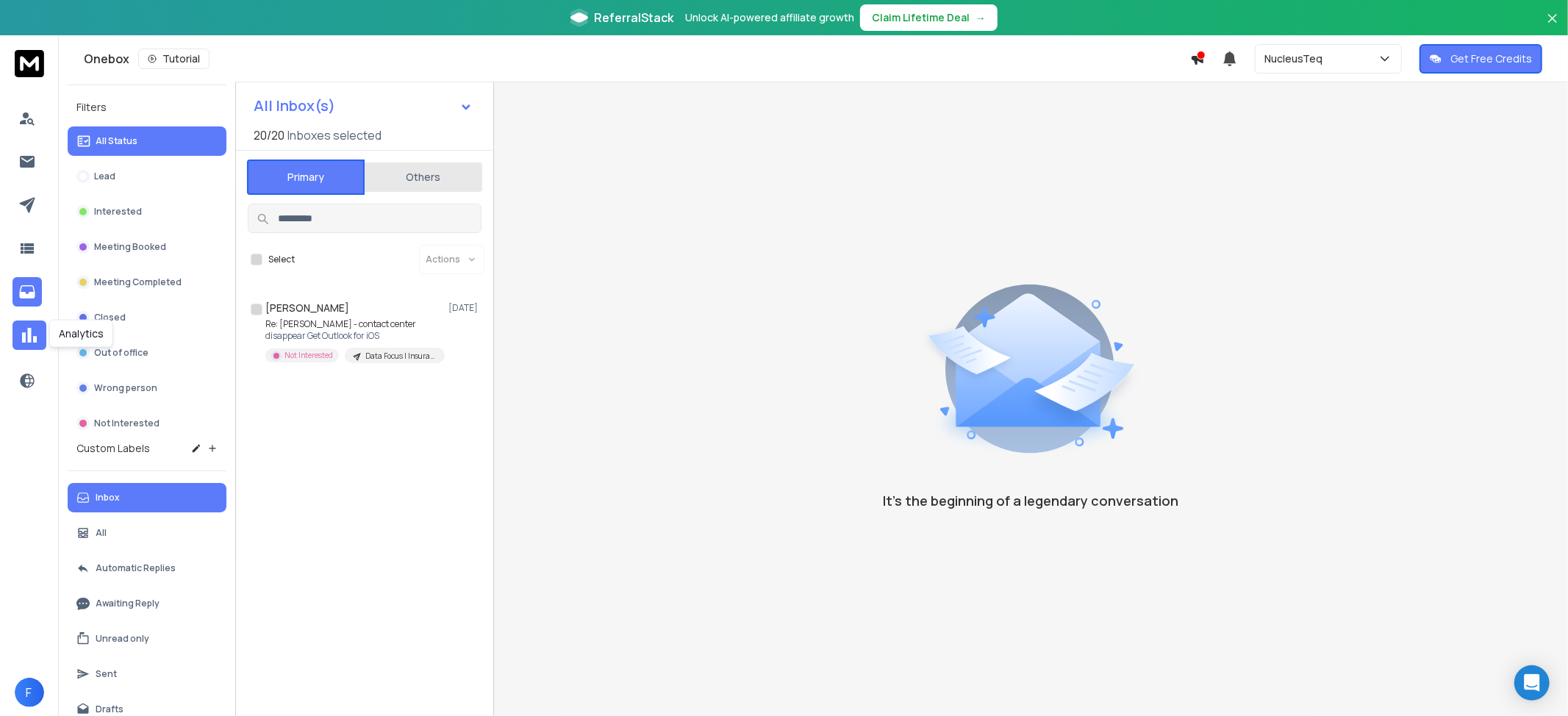
click at [27, 341] on icon at bounding box center [29, 336] width 15 height 15
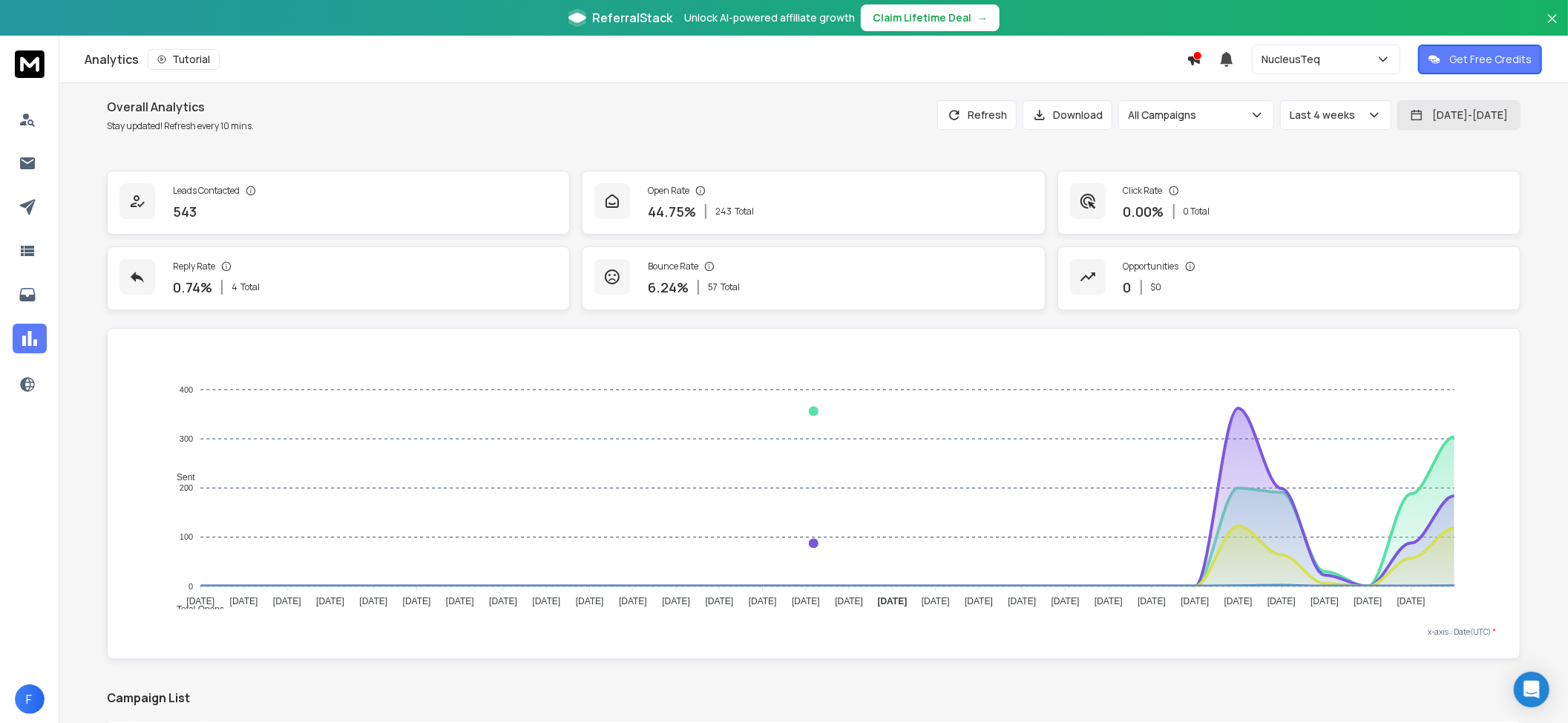
click at [1413, 106] on button "[DATE] - [DATE]" at bounding box center [1459, 115] width 124 height 30
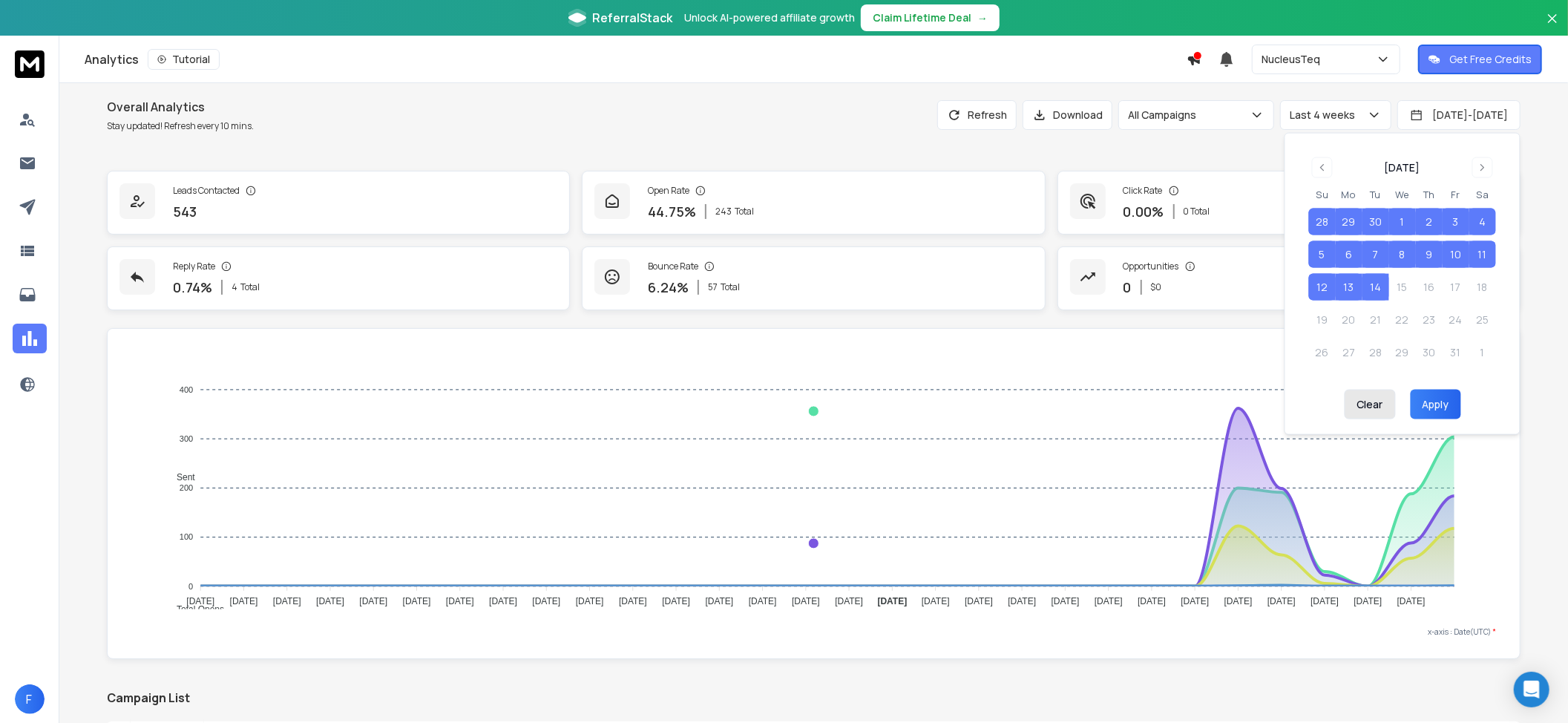
click at [1374, 408] on button "Clear" at bounding box center [1369, 405] width 51 height 30
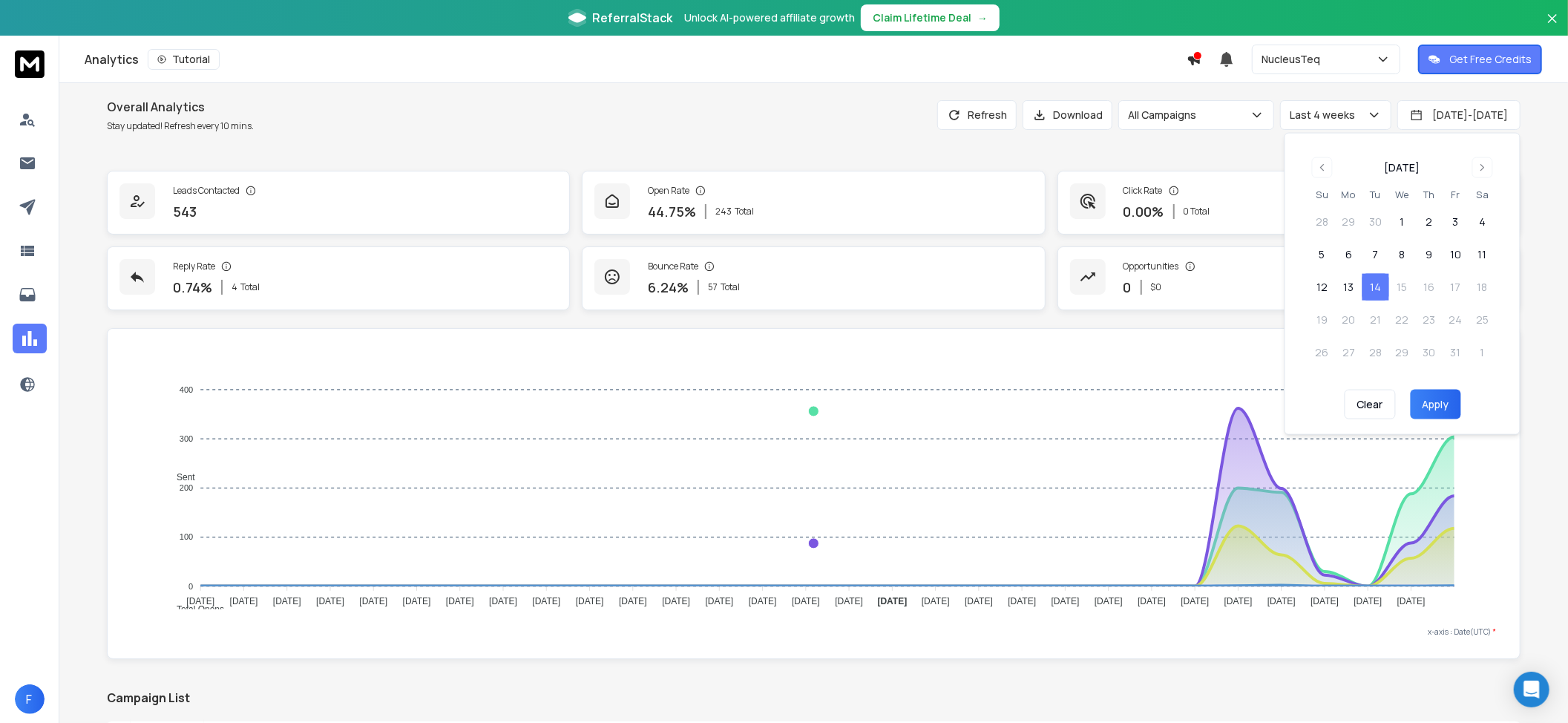
click at [1423, 410] on button "Apply" at bounding box center [1435, 405] width 50 height 30
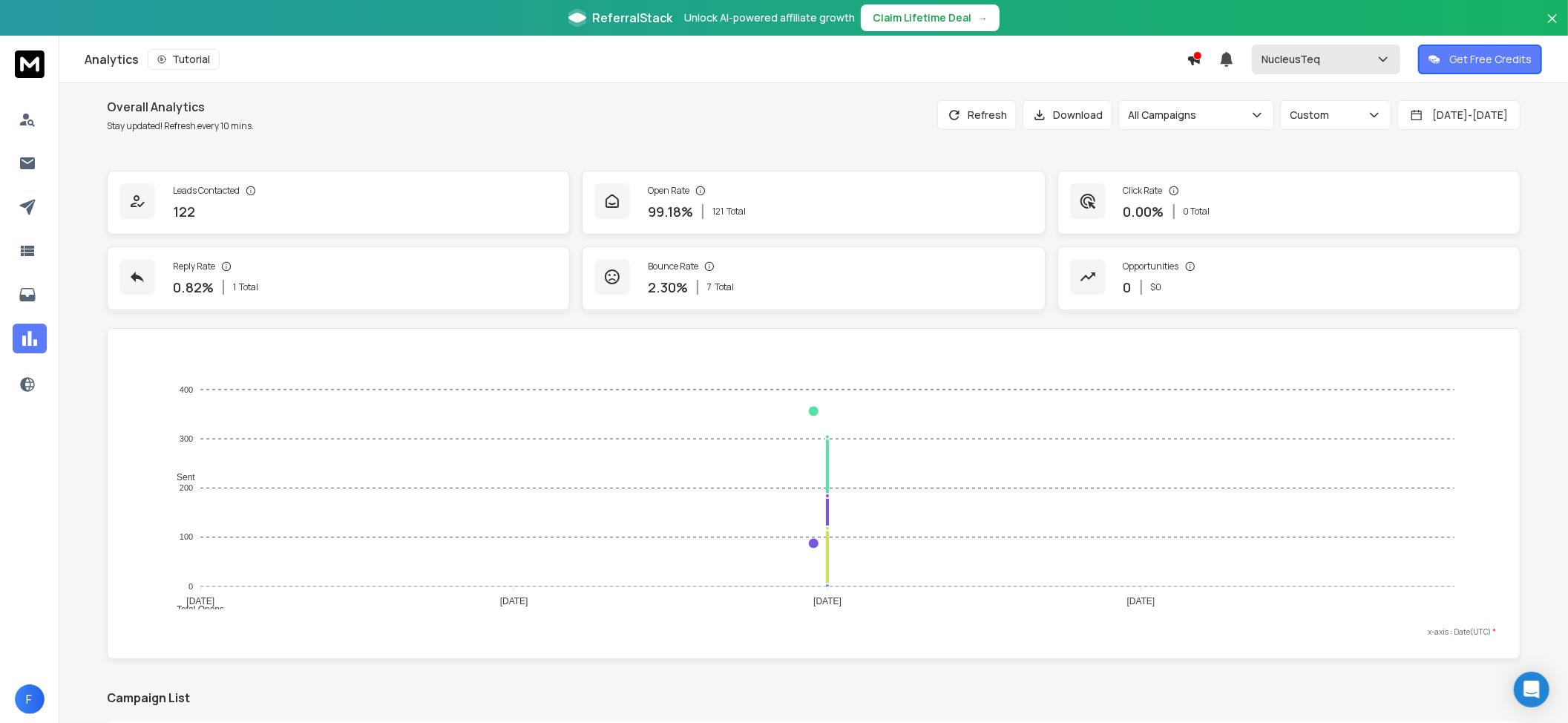
click at [1315, 63] on p "NucleusTeq" at bounding box center [1294, 59] width 64 height 15
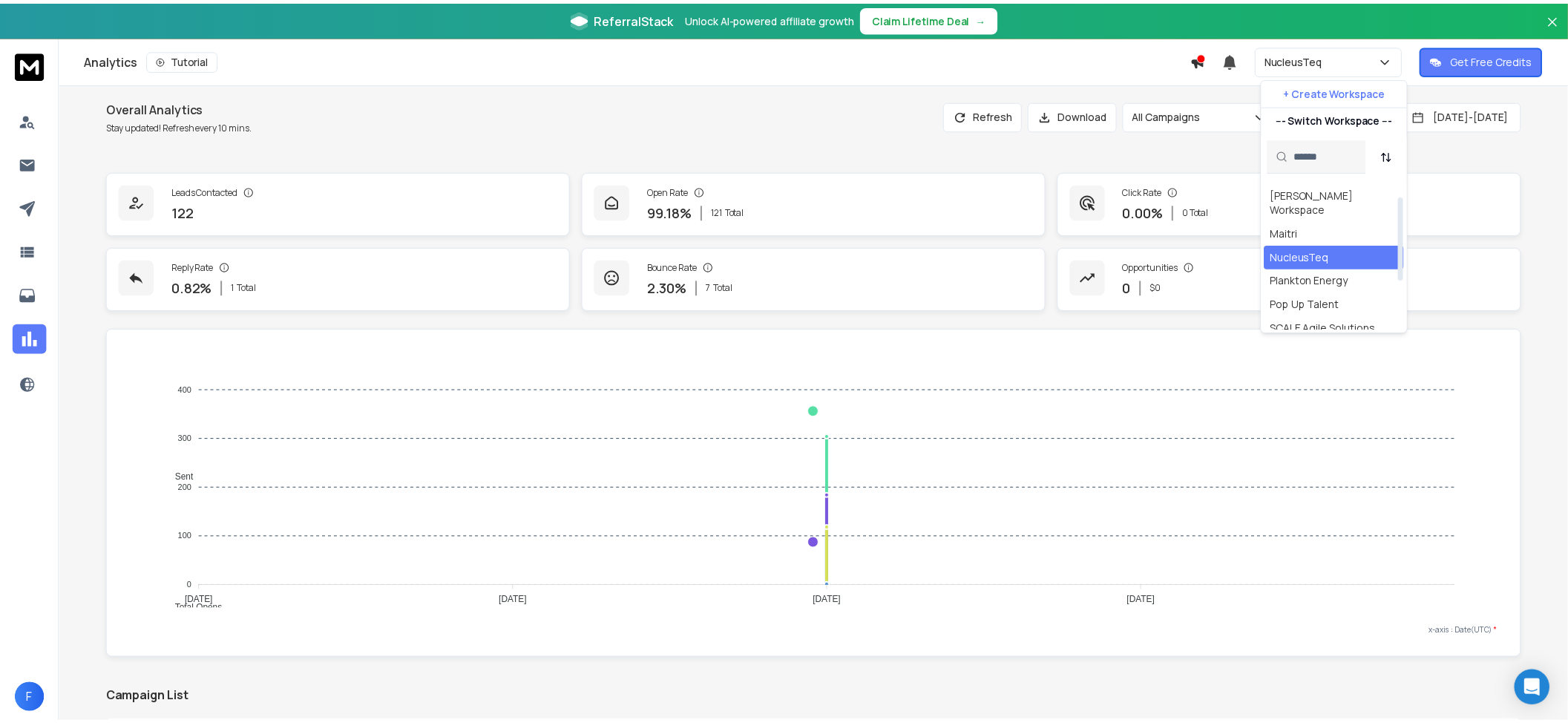
scroll to position [99, 0]
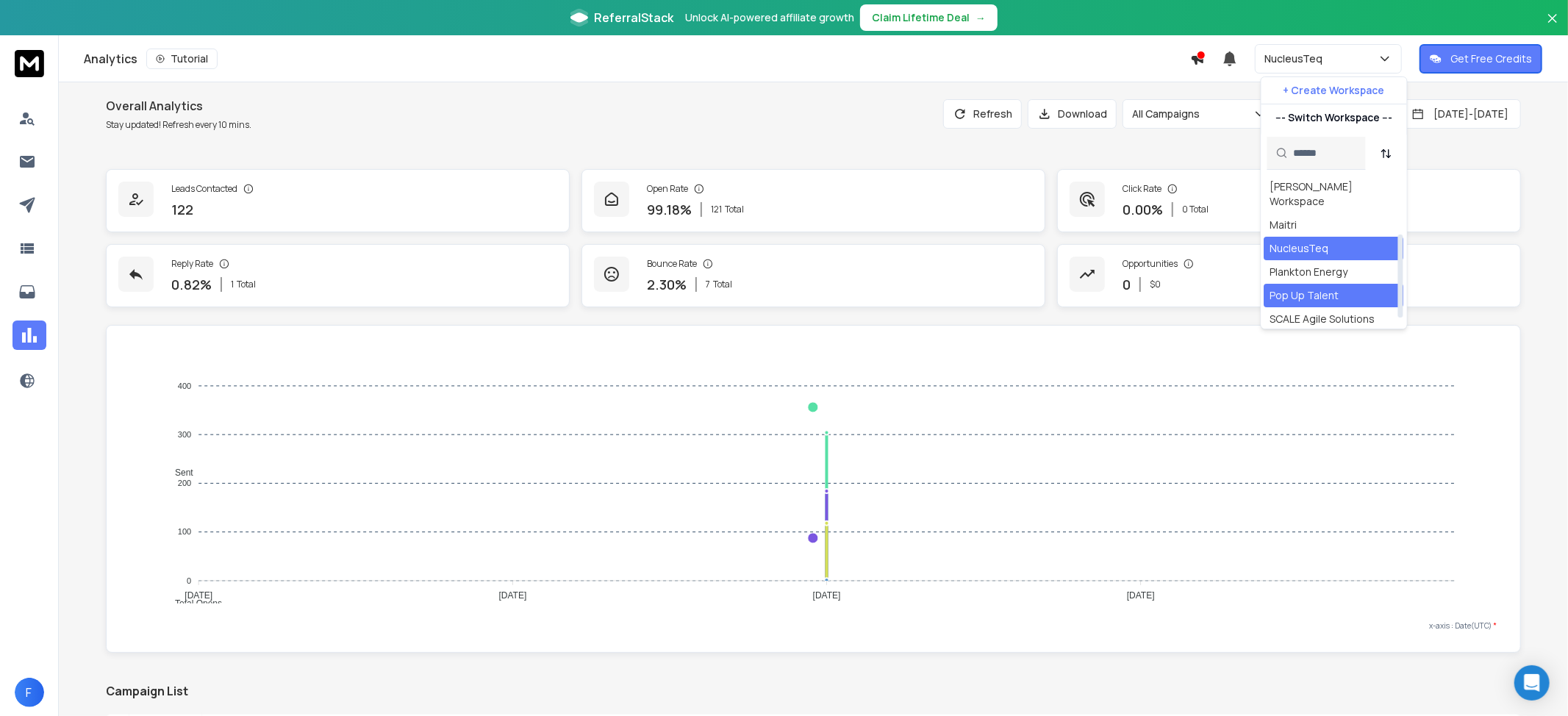
click at [1321, 288] on div "Pop Up Talent" at bounding box center [1304, 296] width 69 height 15
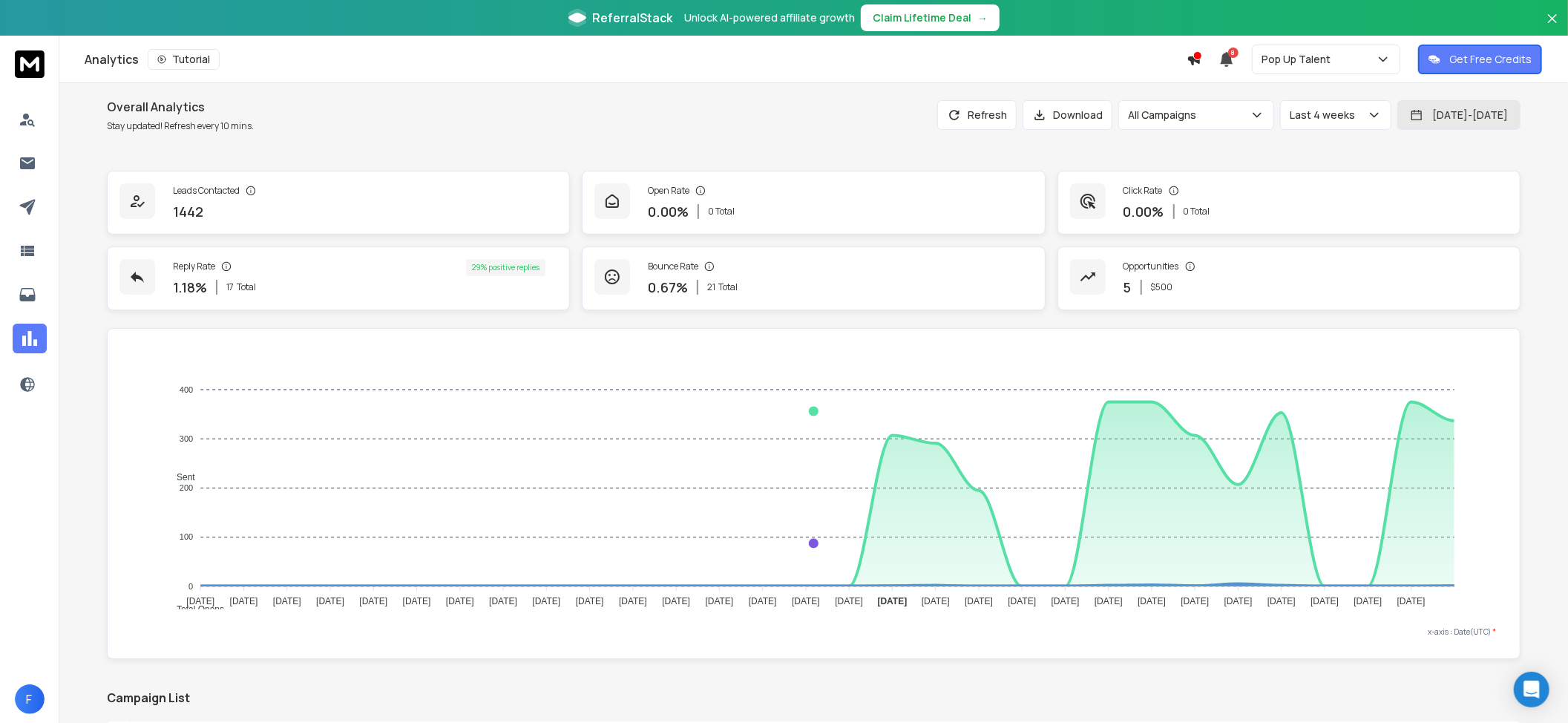
click at [1409, 114] on button "[DATE] - [DATE]" at bounding box center [1459, 115] width 124 height 30
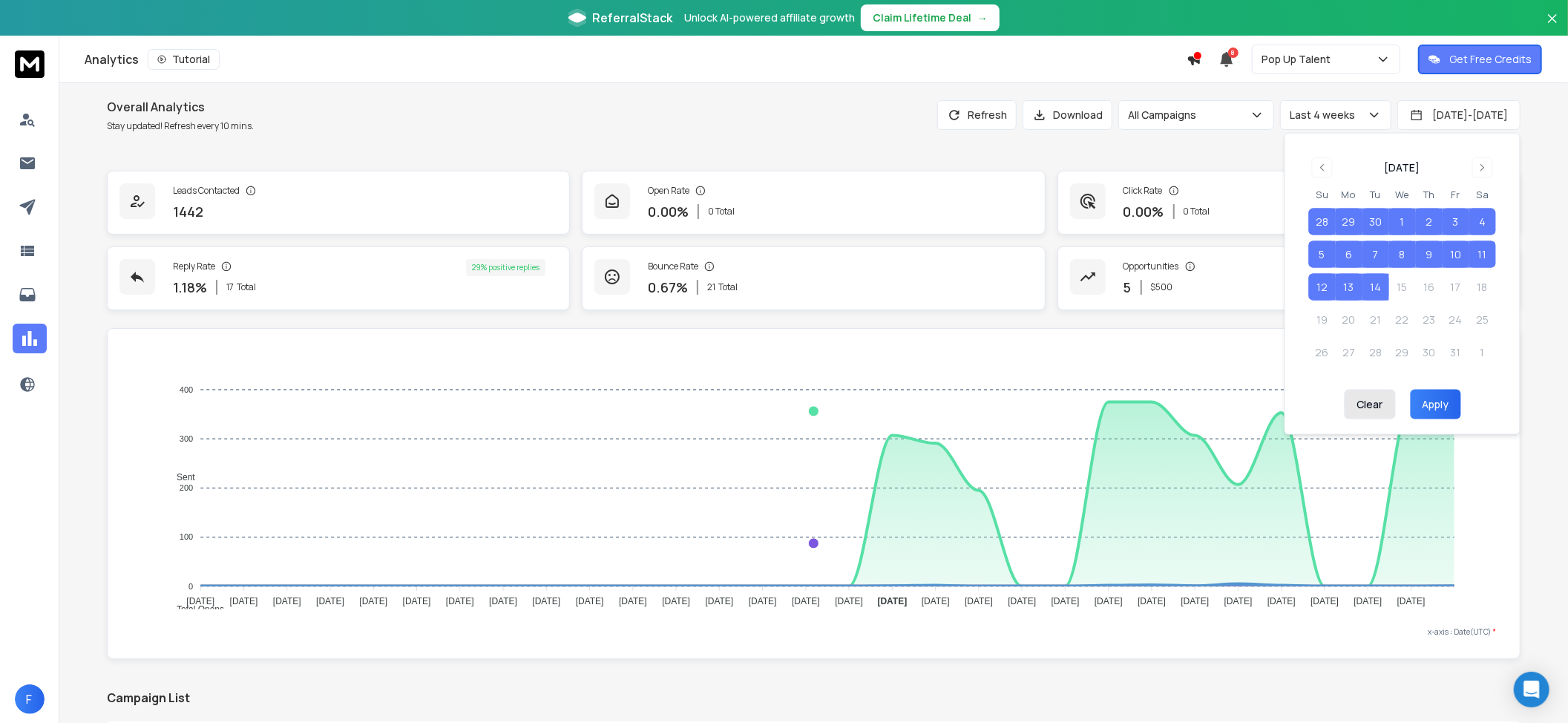
click at [1367, 404] on button "Clear" at bounding box center [1369, 405] width 51 height 30
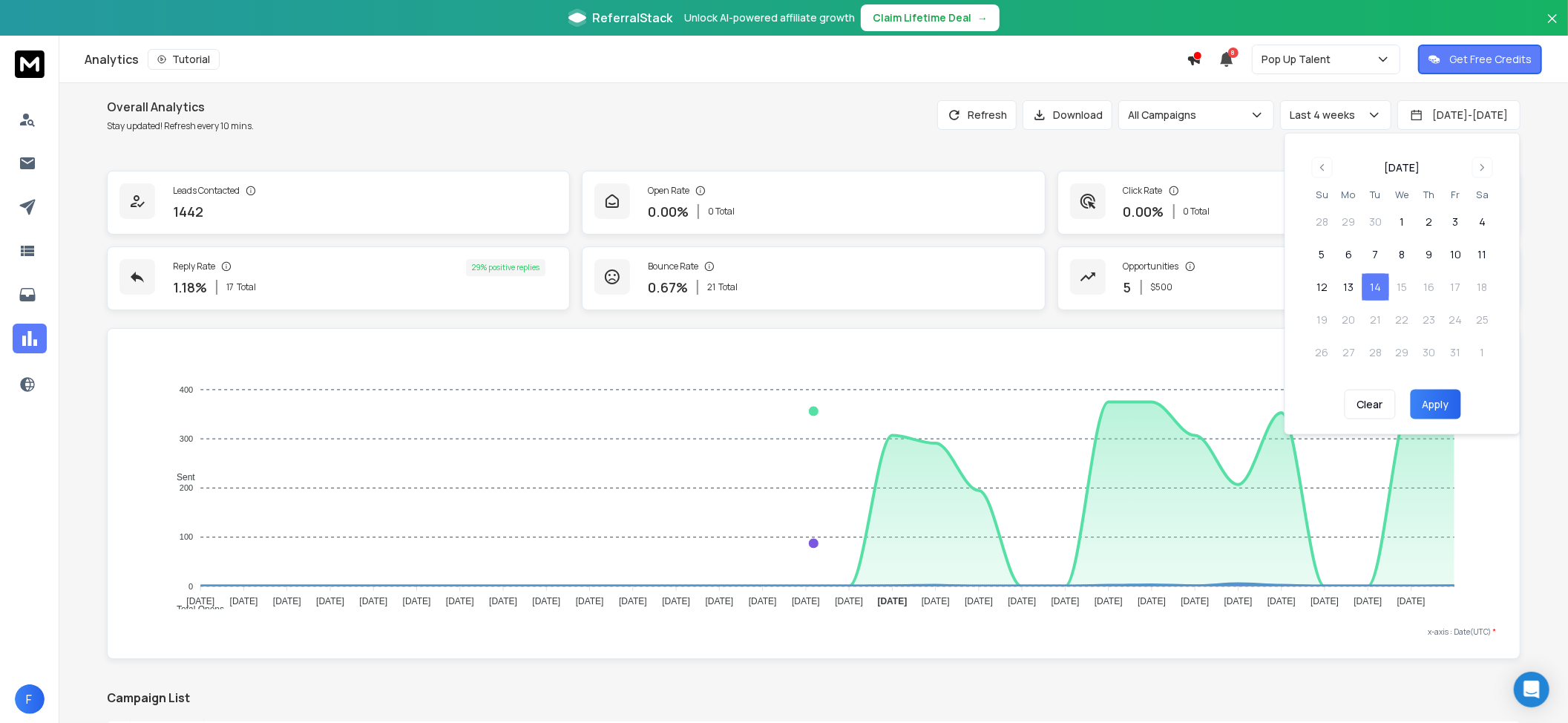
click at [1440, 406] on button "Apply" at bounding box center [1435, 405] width 50 height 30
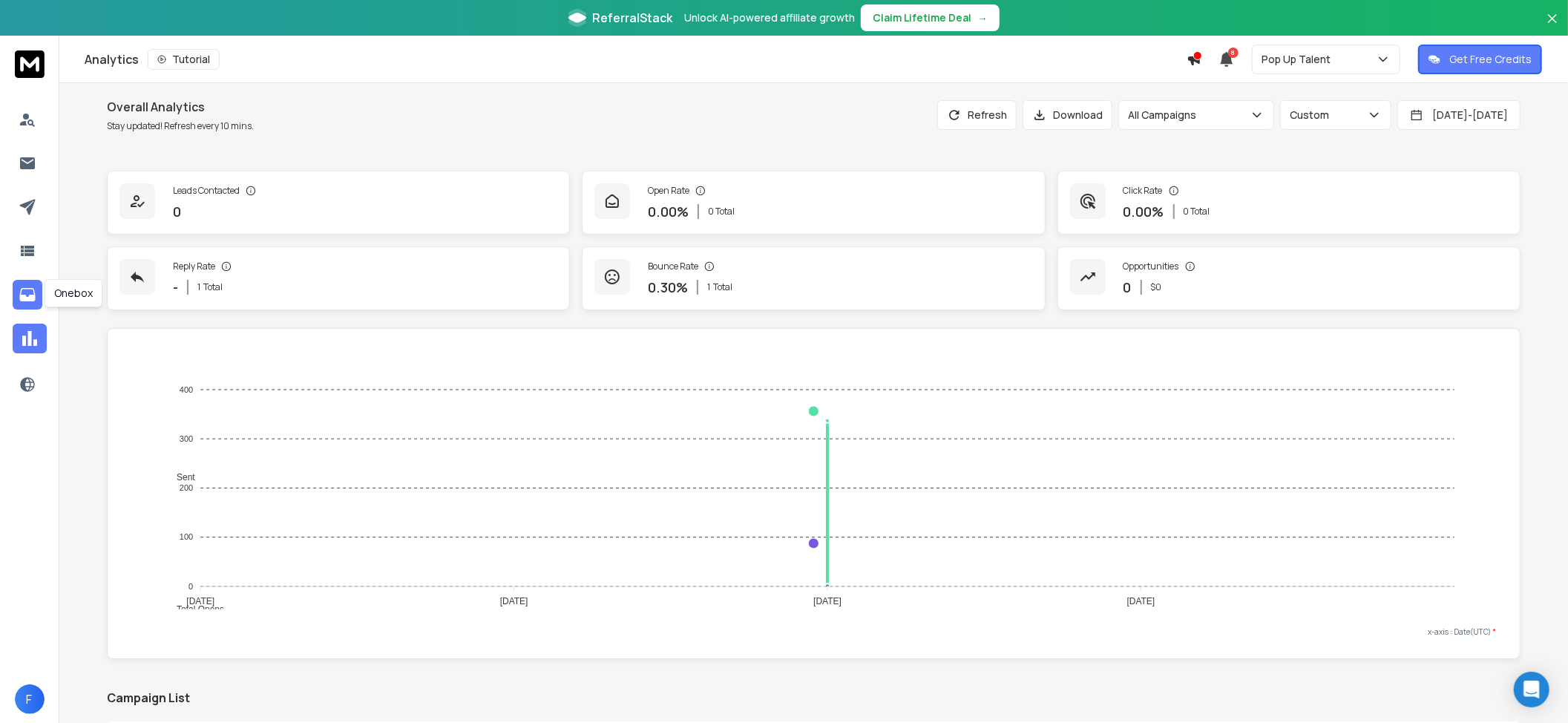
click at [26, 294] on icon at bounding box center [28, 295] width 18 height 18
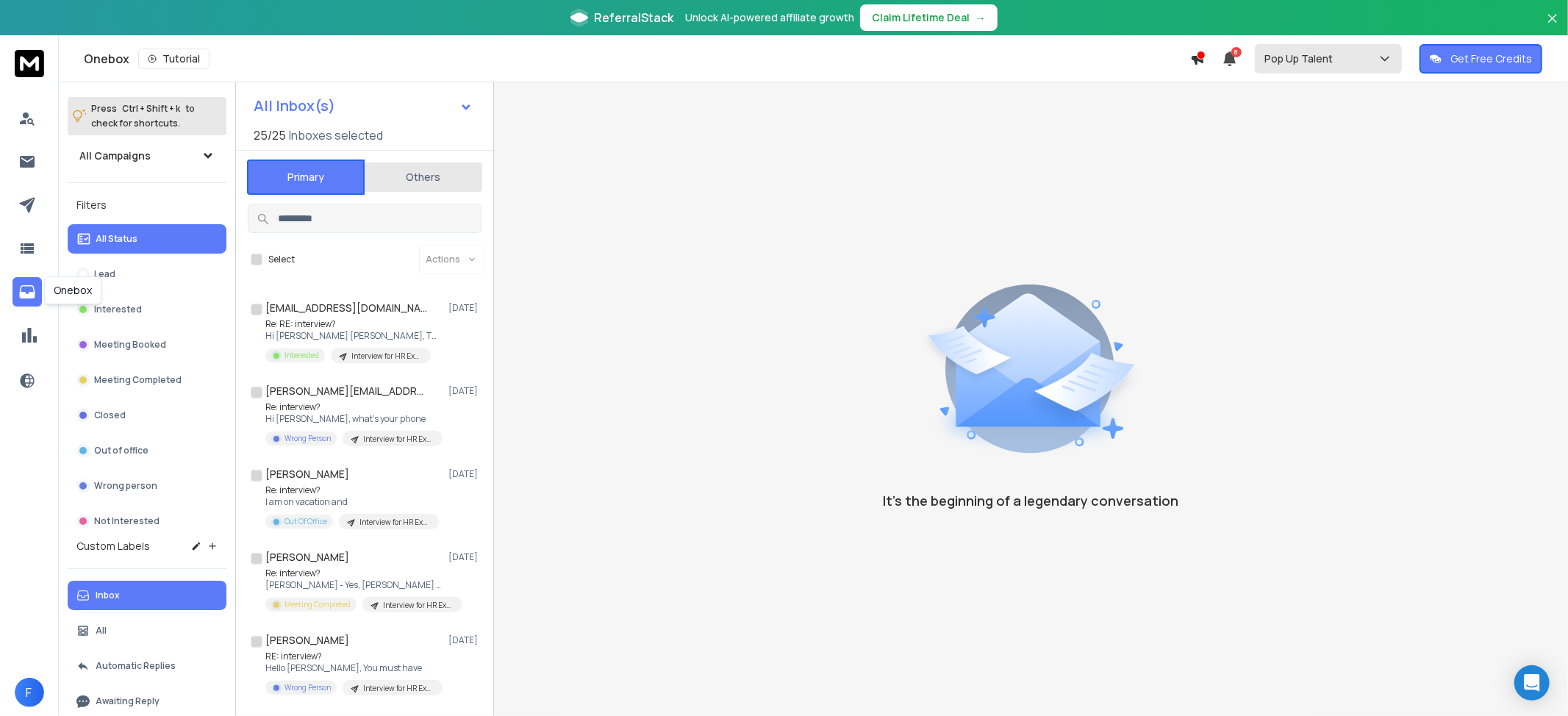
click at [1334, 56] on p "Pop Up Talent" at bounding box center [1301, 59] width 74 height 15
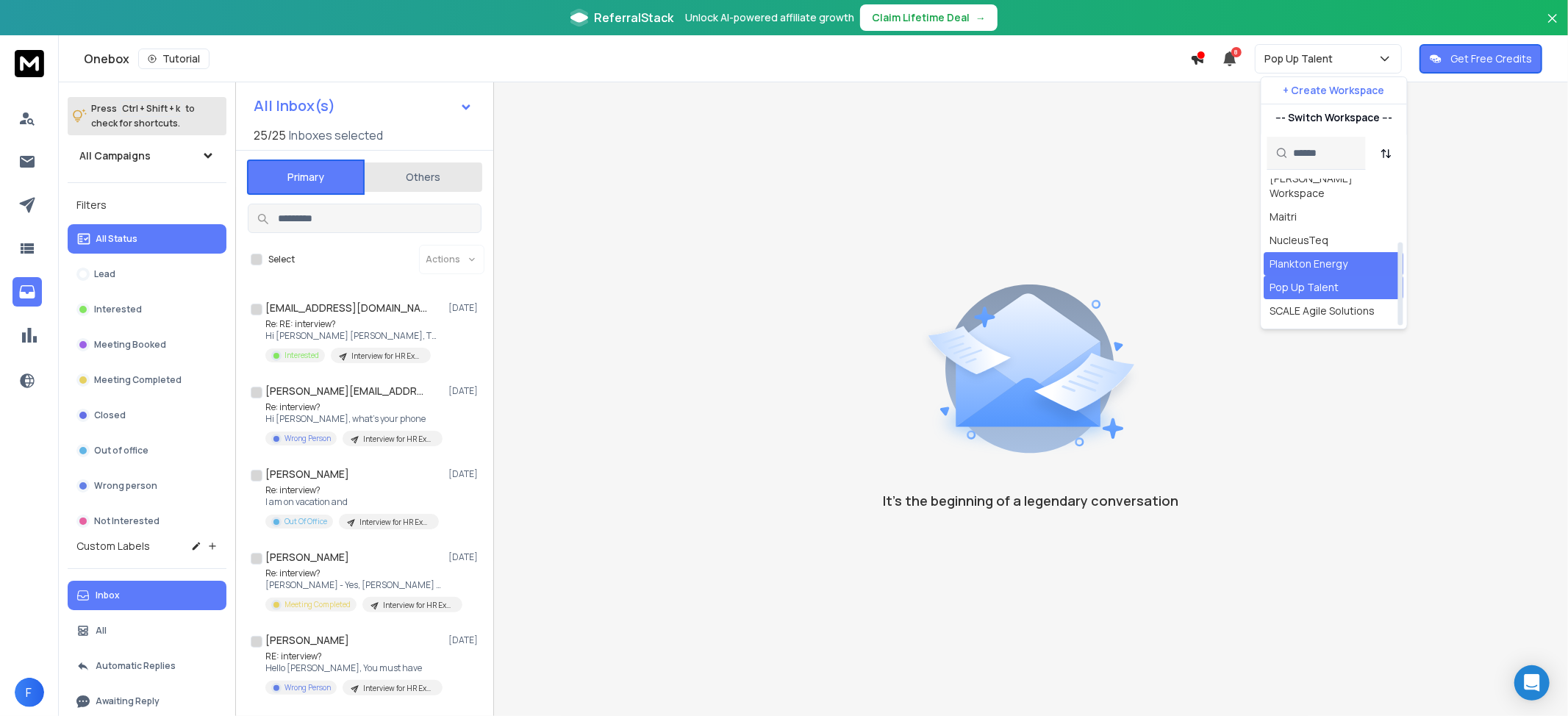
scroll to position [112, 0]
click at [1317, 293] on div "SCALE Agile Solutions" at bounding box center [1334, 305] width 140 height 24
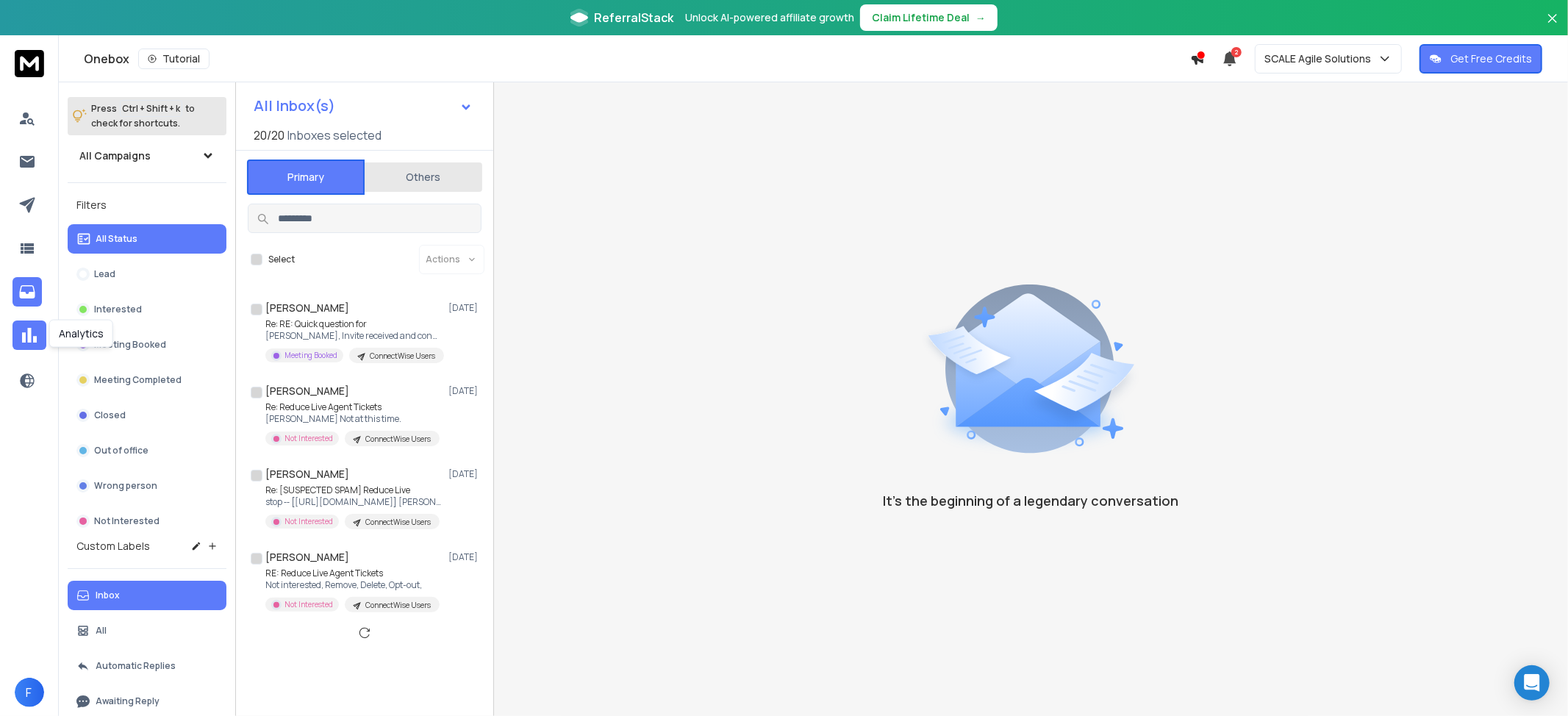
click at [24, 343] on icon at bounding box center [29, 335] width 22 height 22
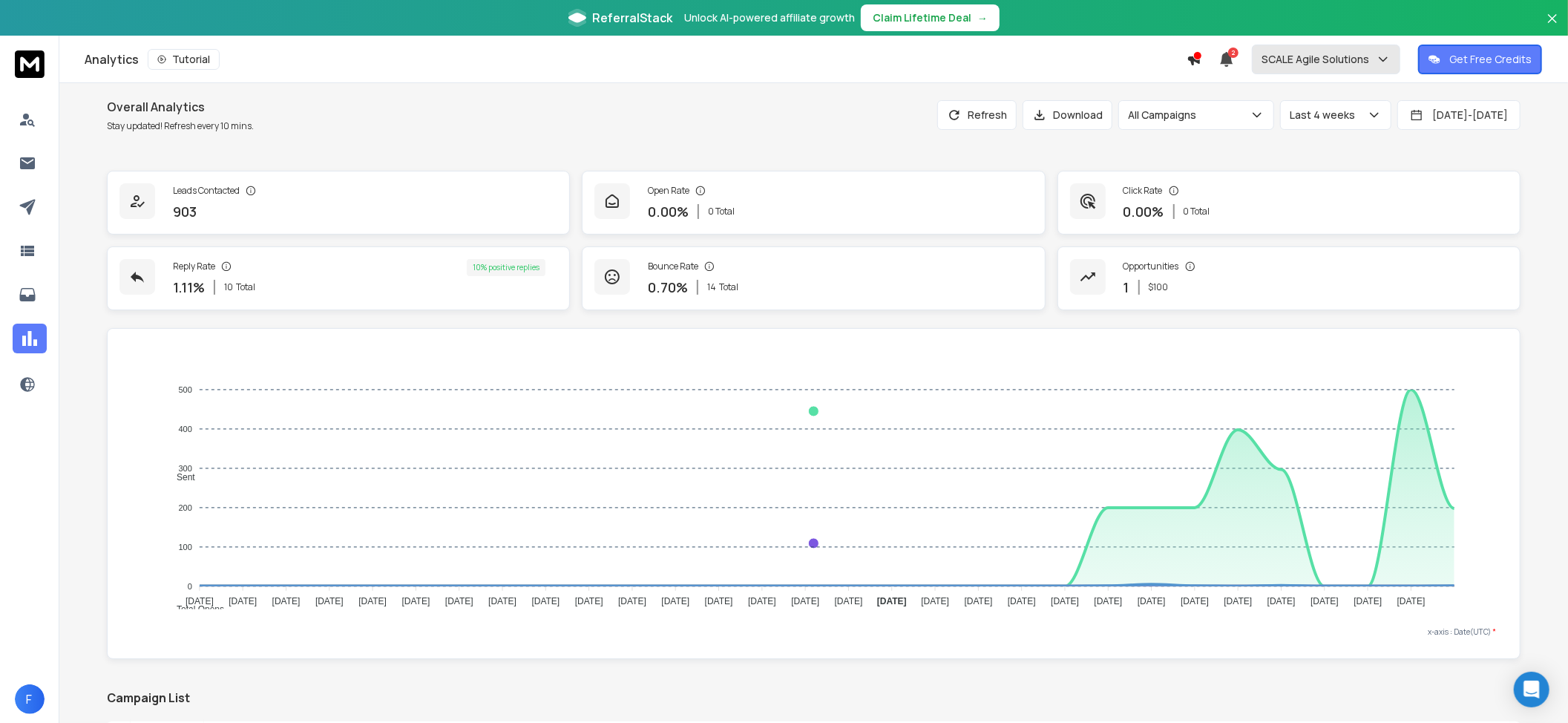
click at [1308, 56] on p "SCALE Agile Solutions" at bounding box center [1318, 59] width 114 height 15
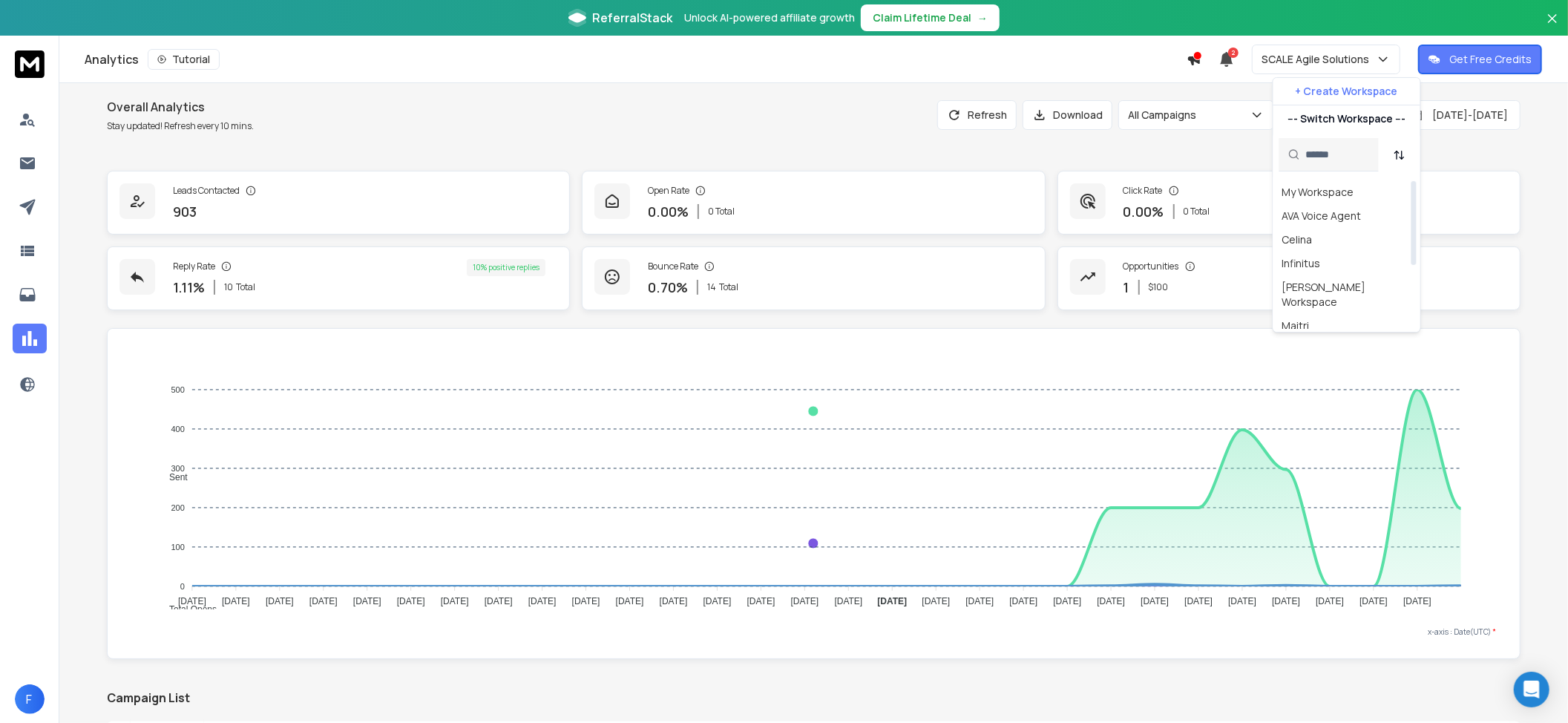
click at [835, 114] on div "Overall Analytics Stay updated! Refresh every 10 mins. Refresh Download All Cam…" at bounding box center [814, 115] width 1414 height 34
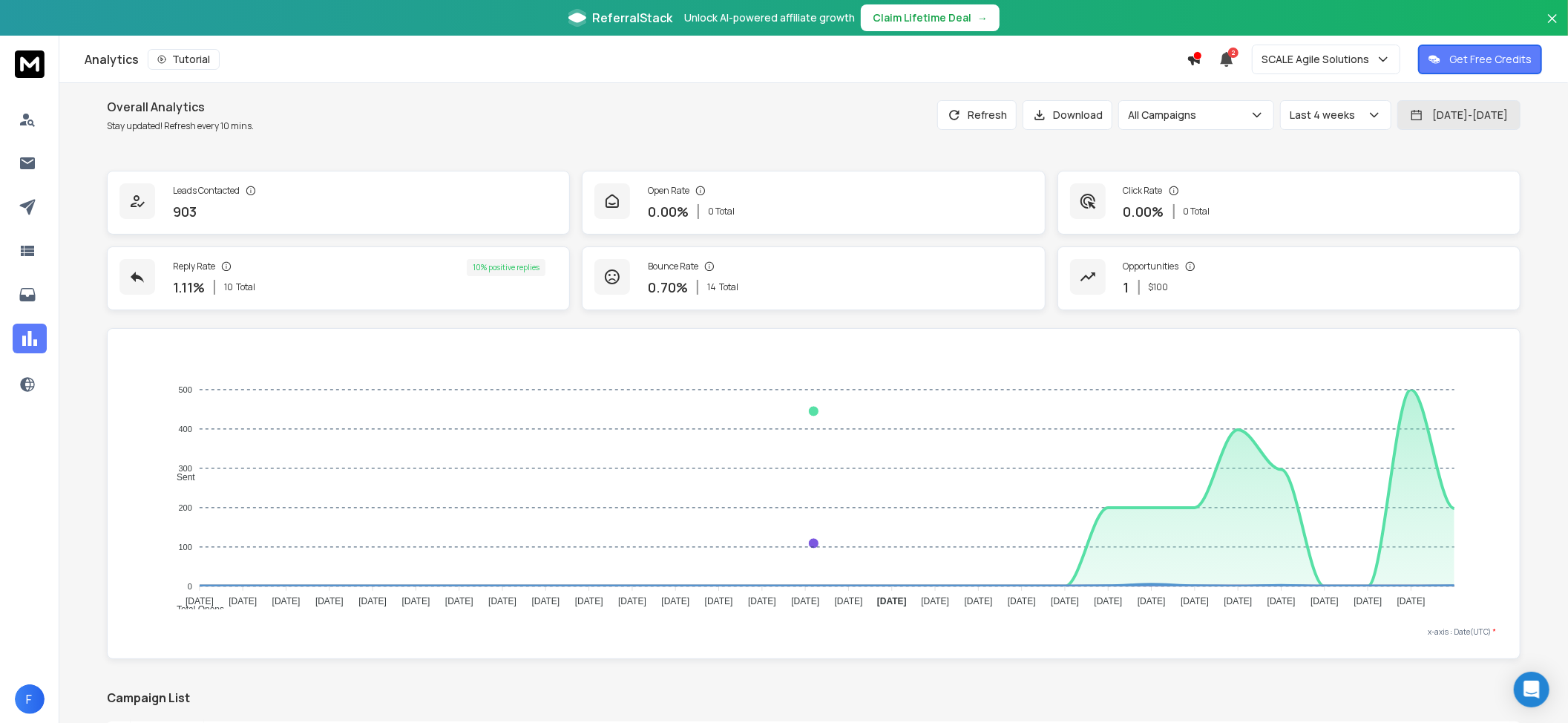
click at [1428, 111] on button "[DATE] - [DATE]" at bounding box center [1459, 115] width 124 height 30
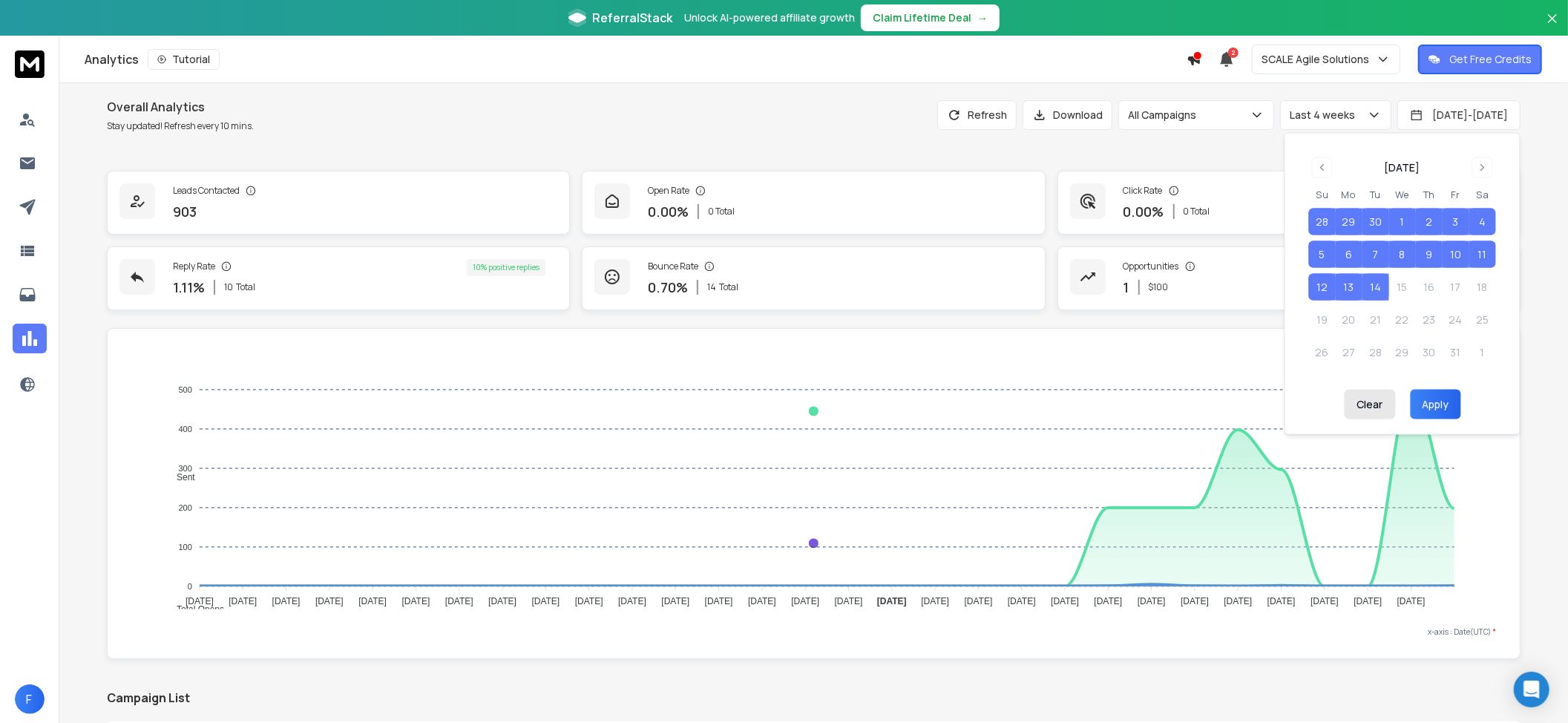
click at [1356, 410] on button "Clear" at bounding box center [1369, 405] width 51 height 30
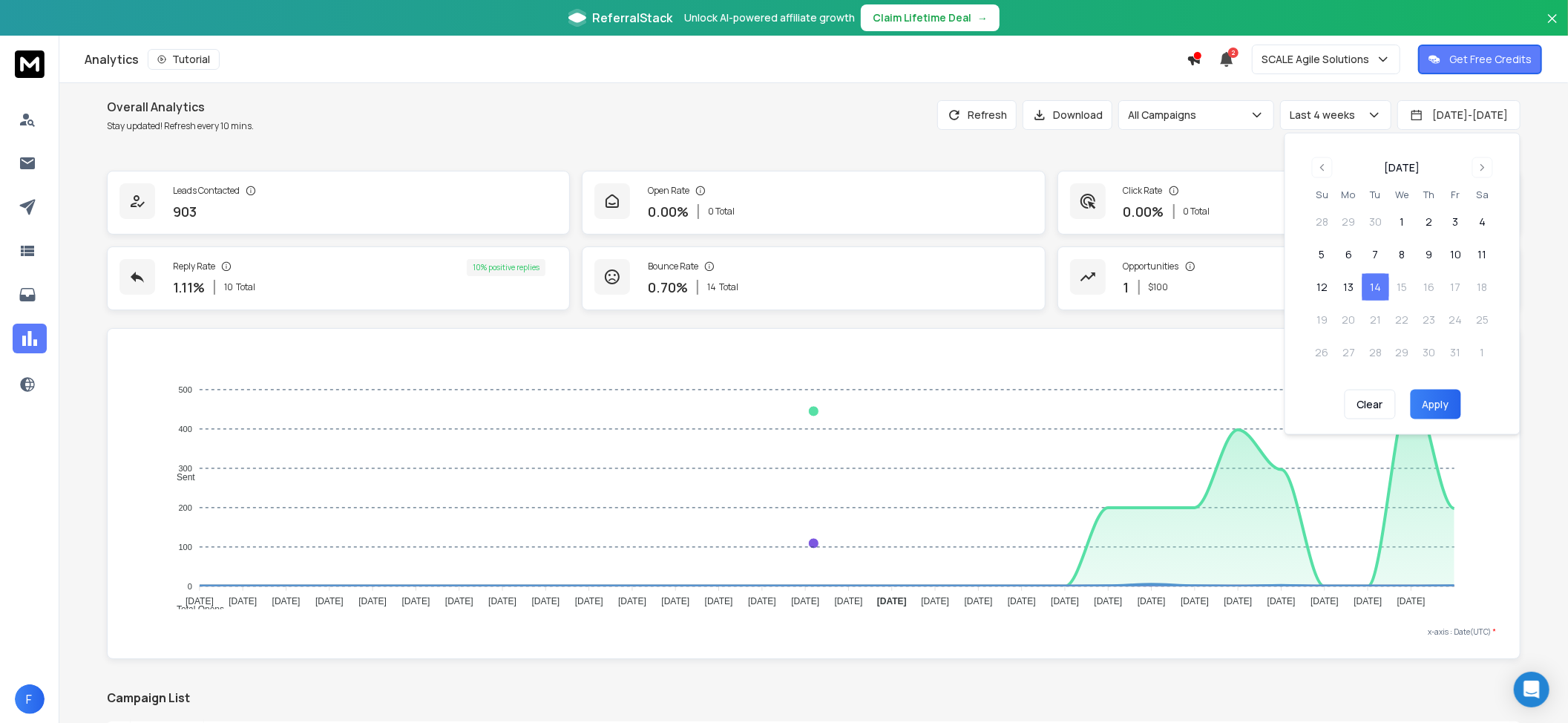
click at [1417, 399] on button "Apply" at bounding box center [1435, 405] width 50 height 30
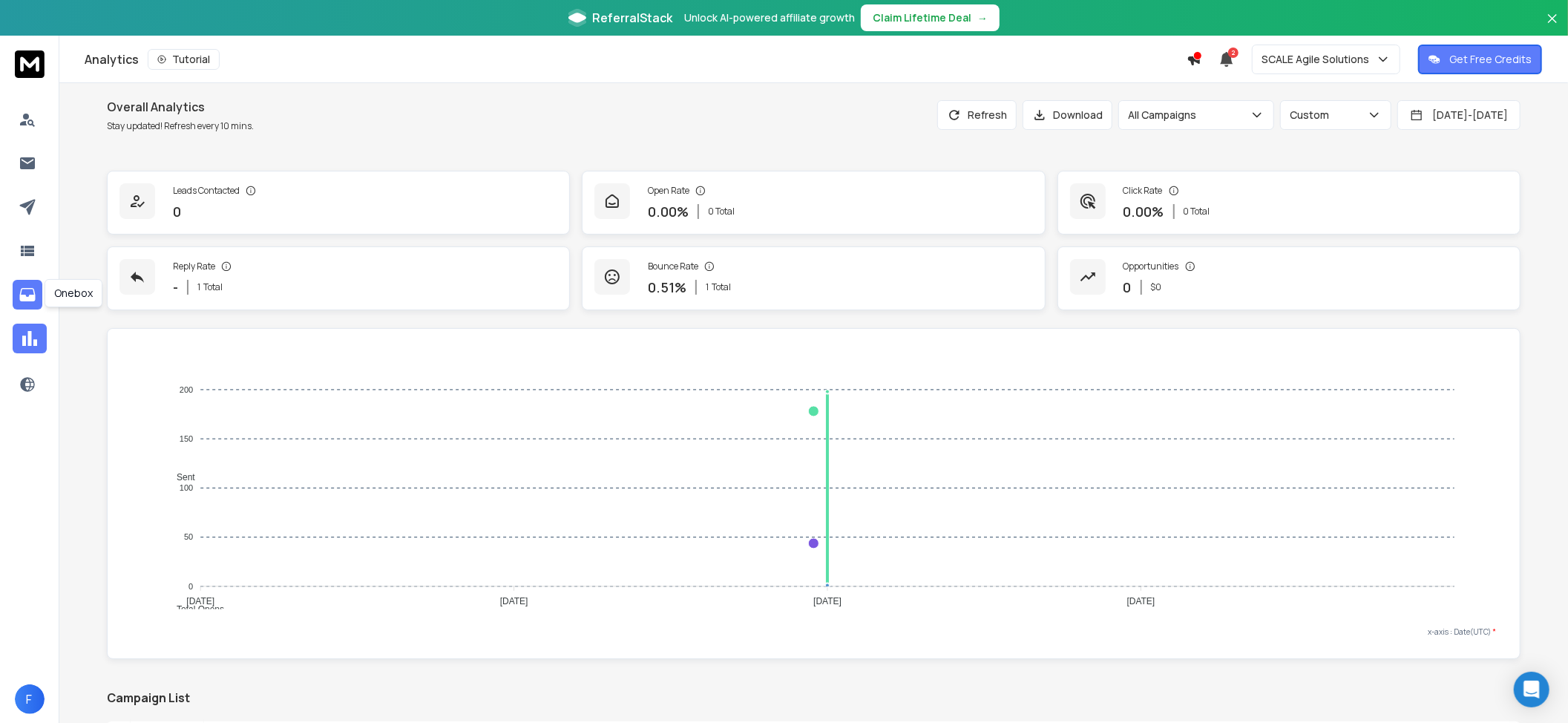
click at [25, 300] on icon at bounding box center [26, 294] width 16 height 13
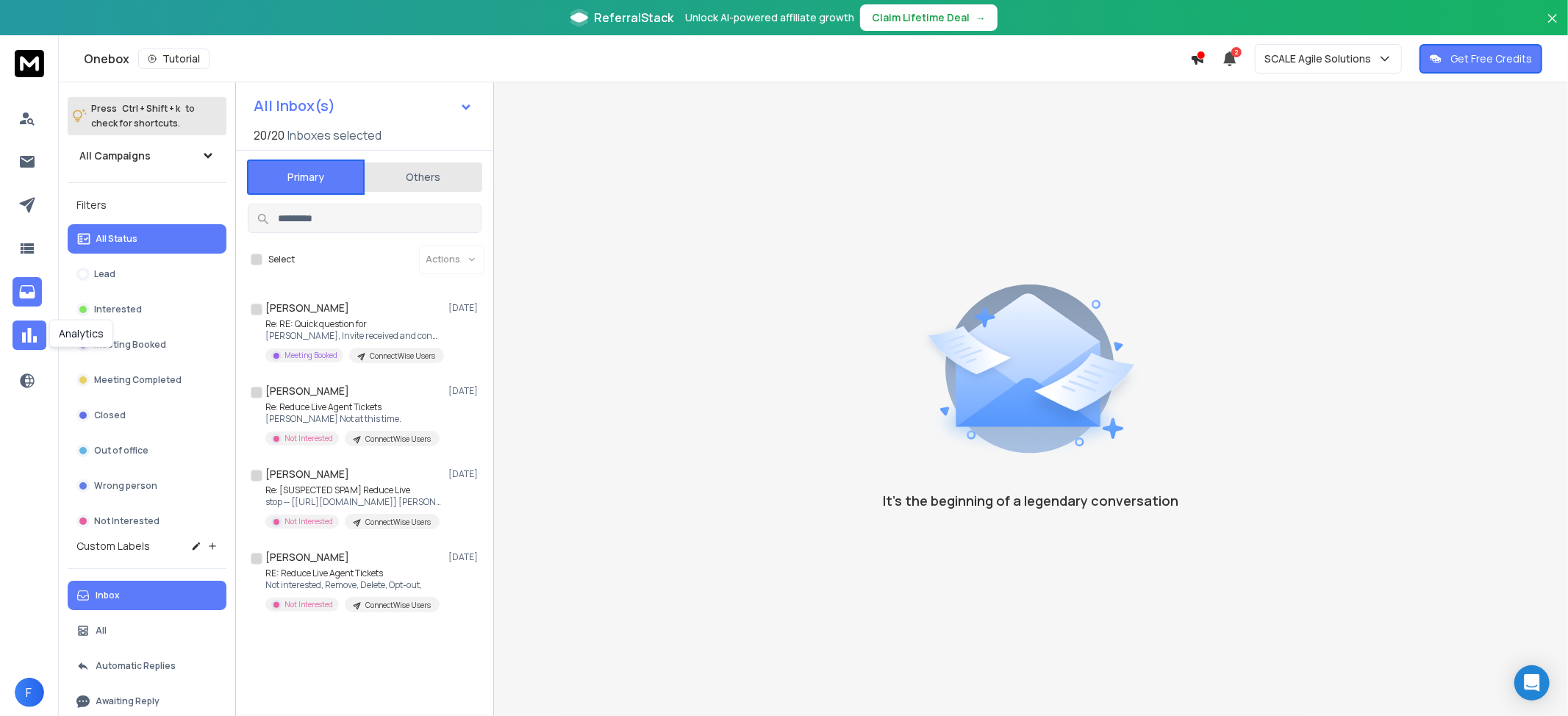
click at [16, 336] on link at bounding box center [29, 335] width 33 height 33
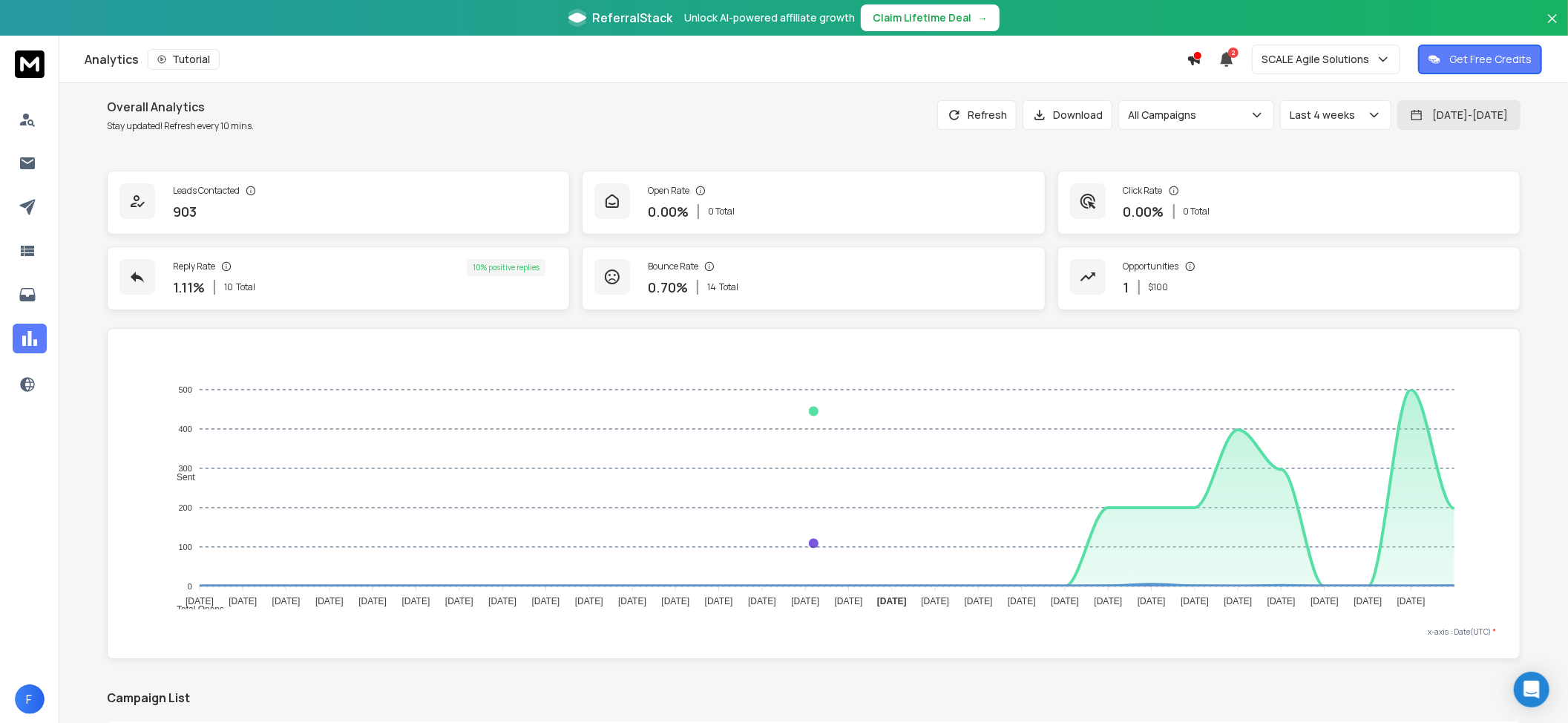
click at [1429, 111] on button "[DATE] - [DATE]" at bounding box center [1459, 115] width 124 height 30
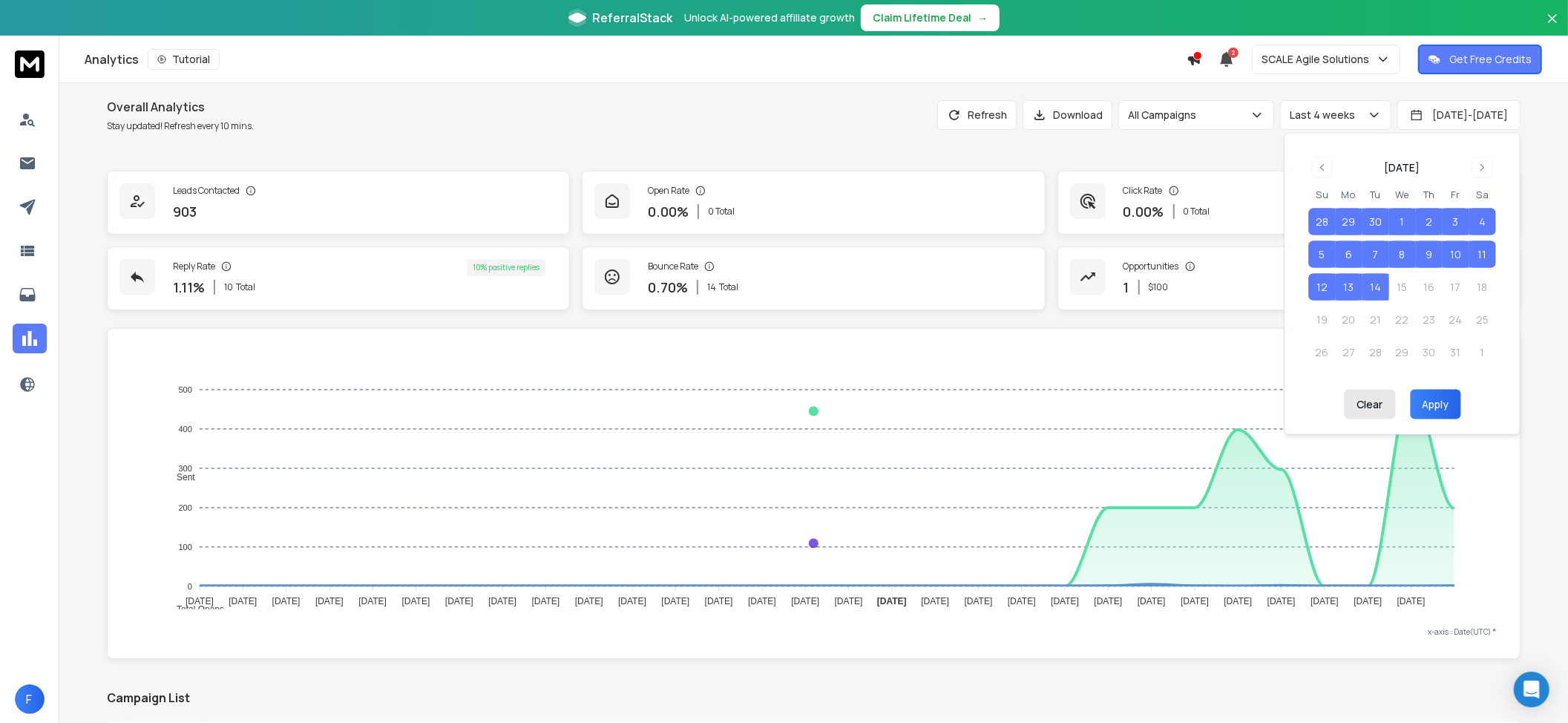
click at [1369, 401] on button "Clear" at bounding box center [1369, 405] width 51 height 30
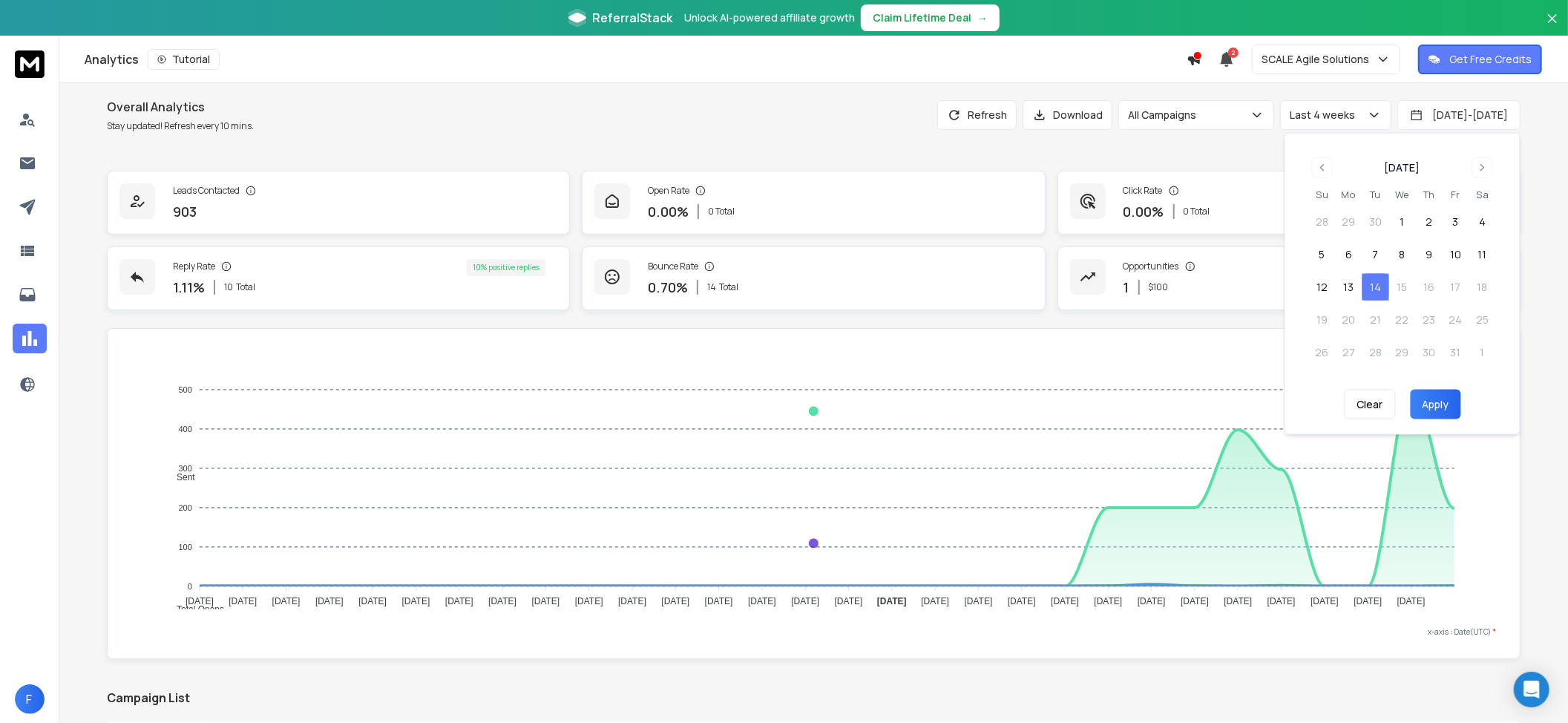
click at [1437, 401] on button "Apply" at bounding box center [1435, 405] width 50 height 30
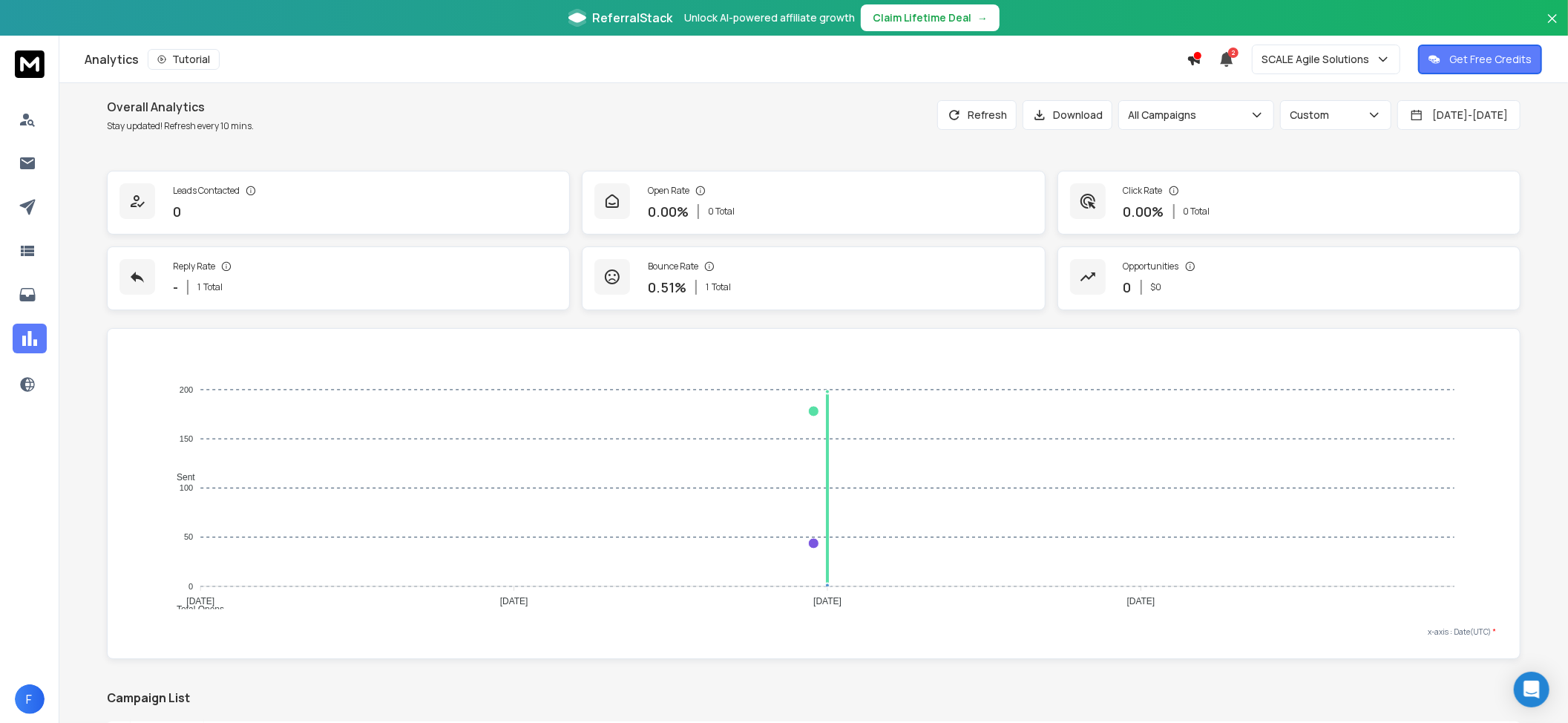
click at [203, 287] on div "1 Total" at bounding box center [210, 287] width 26 height 12
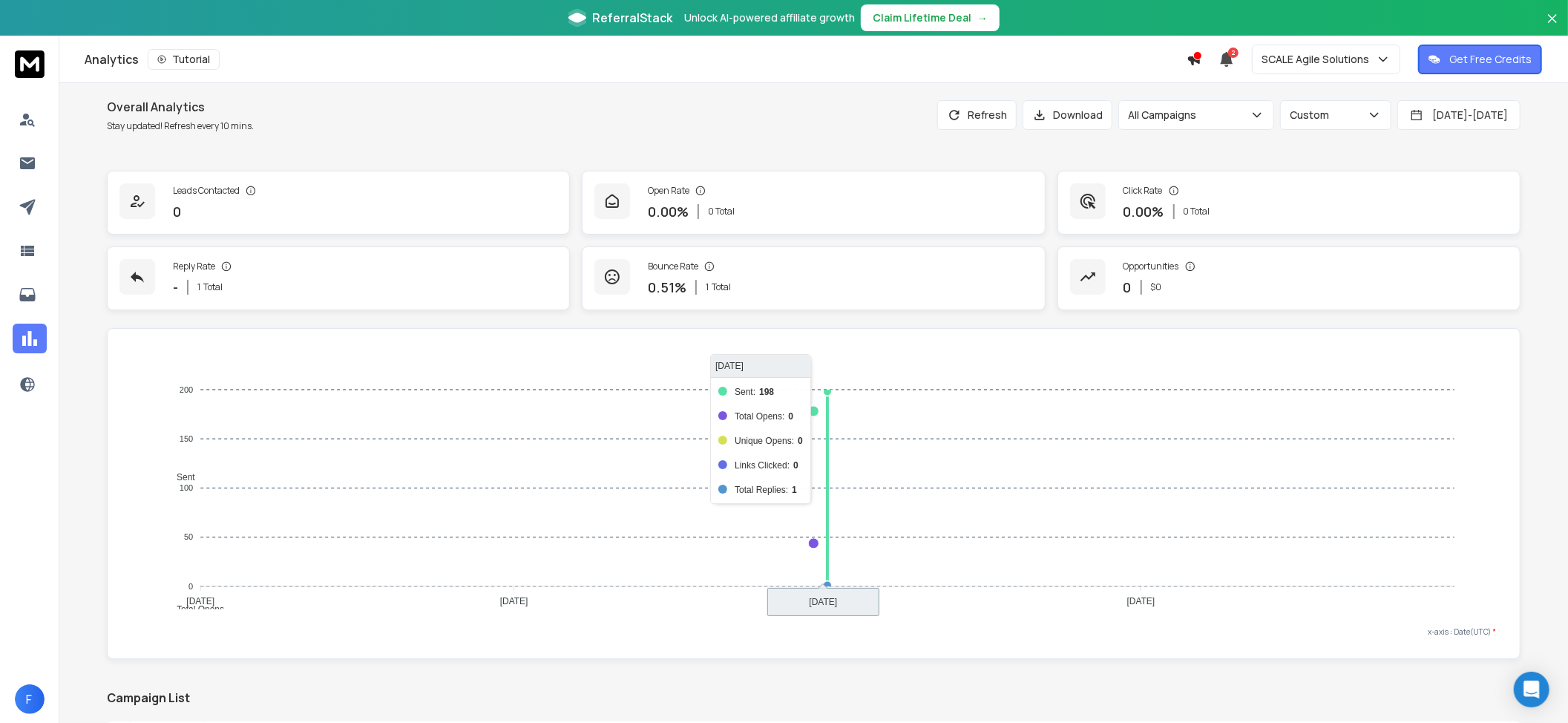
click at [812, 542] on foreignobject "Sent Total Opens Unique Opens Links Clicked Total Replies" at bounding box center [814, 479] width 1297 height 260
click at [822, 547] on foreignobject "Sent Total Opens Unique Opens Links Clicked Total Replies" at bounding box center [814, 479] width 1297 height 260
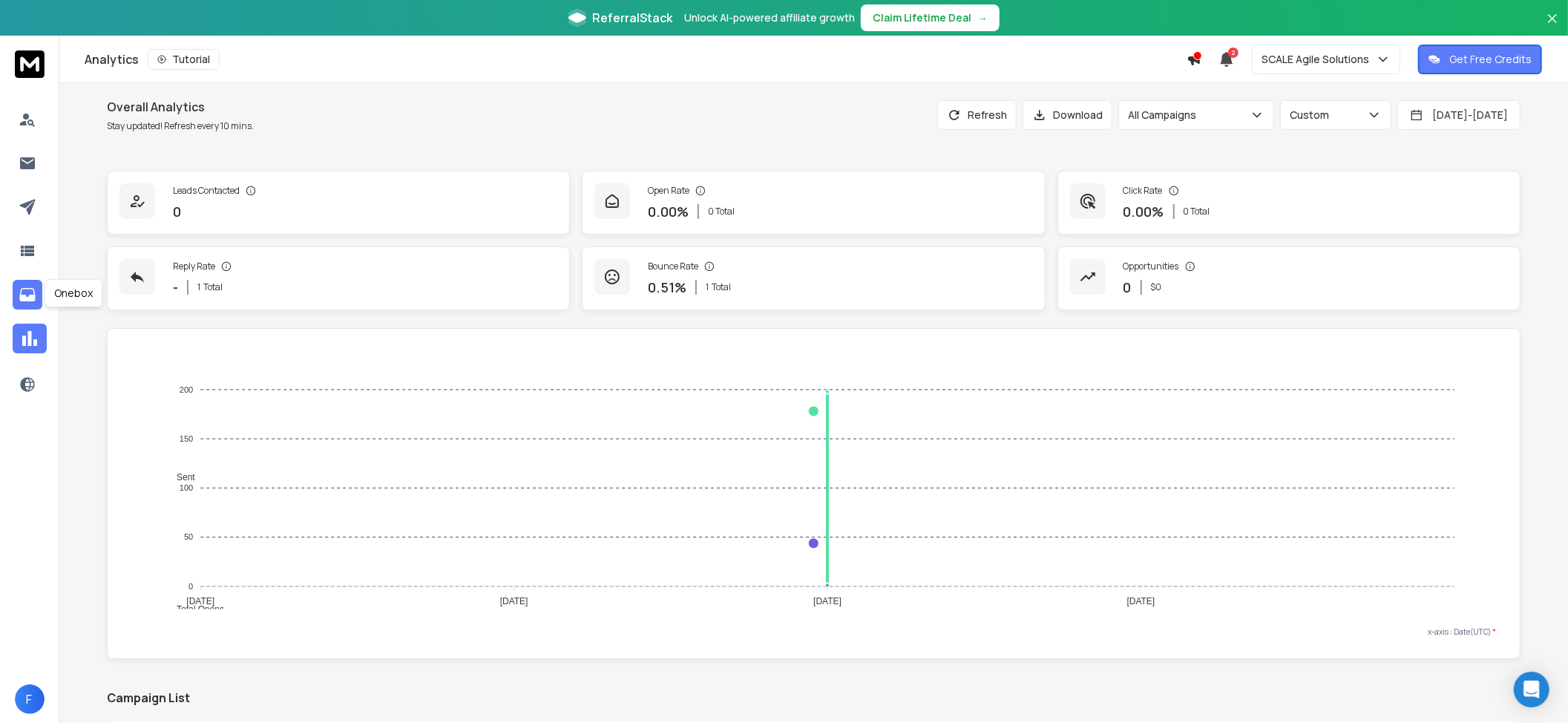
click at [24, 288] on icon at bounding box center [26, 294] width 16 height 13
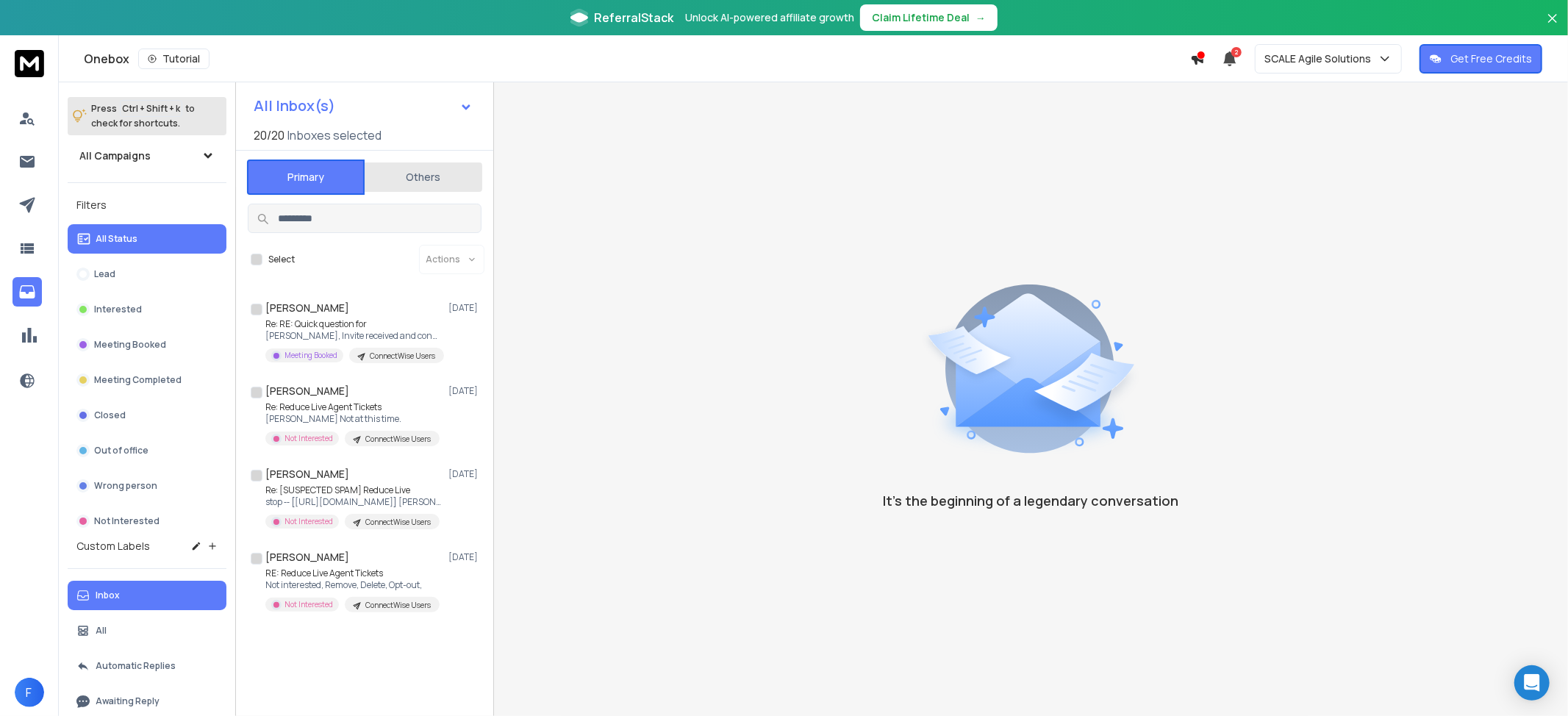
click at [440, 169] on button "Others" at bounding box center [424, 177] width 118 height 33
